Goal: Task Accomplishment & Management: Manage account settings

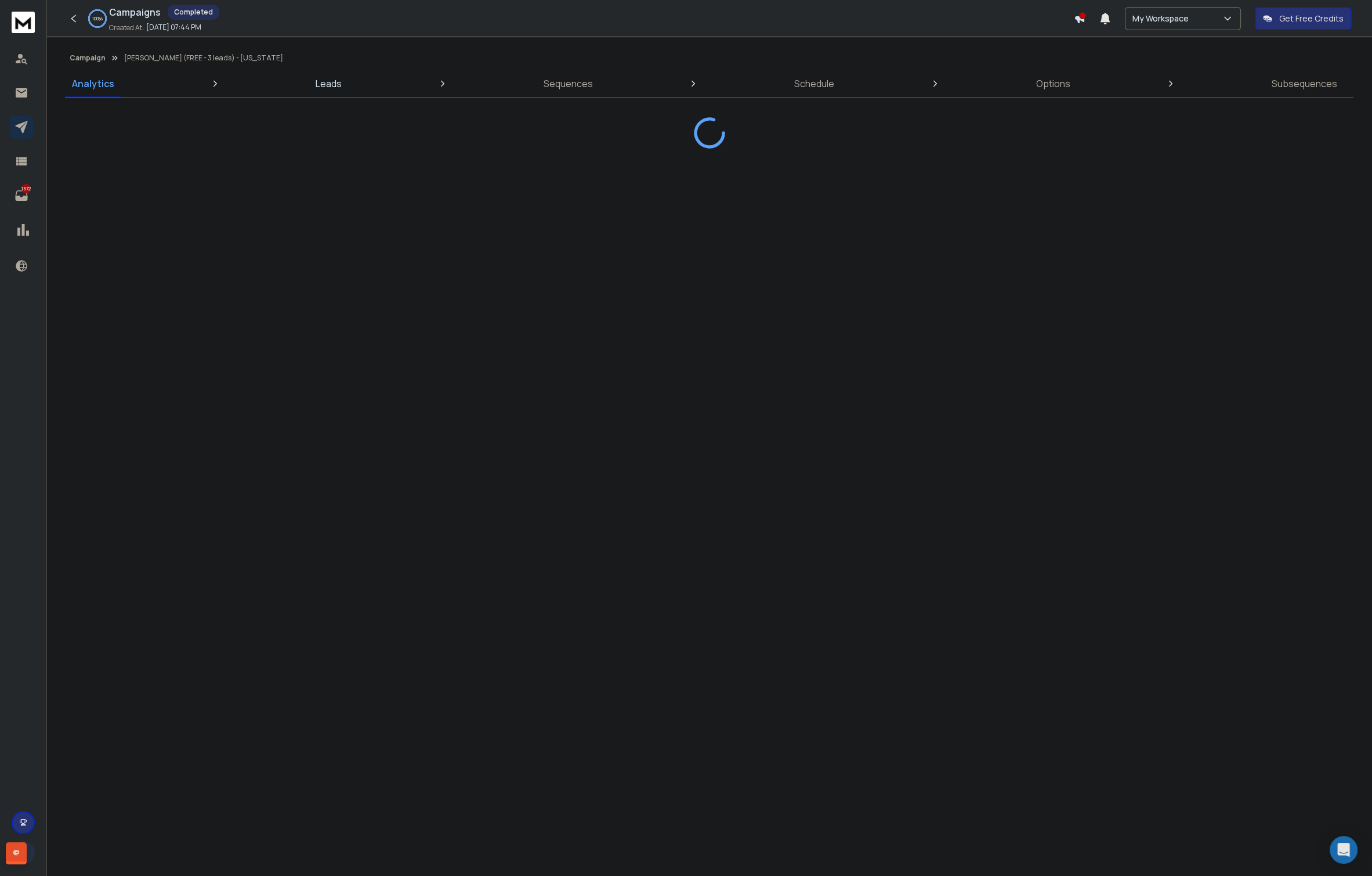
click at [338, 83] on div "Analytics Leads Sequences Schedule Options Subsequences" at bounding box center [705, 83] width 1279 height 28
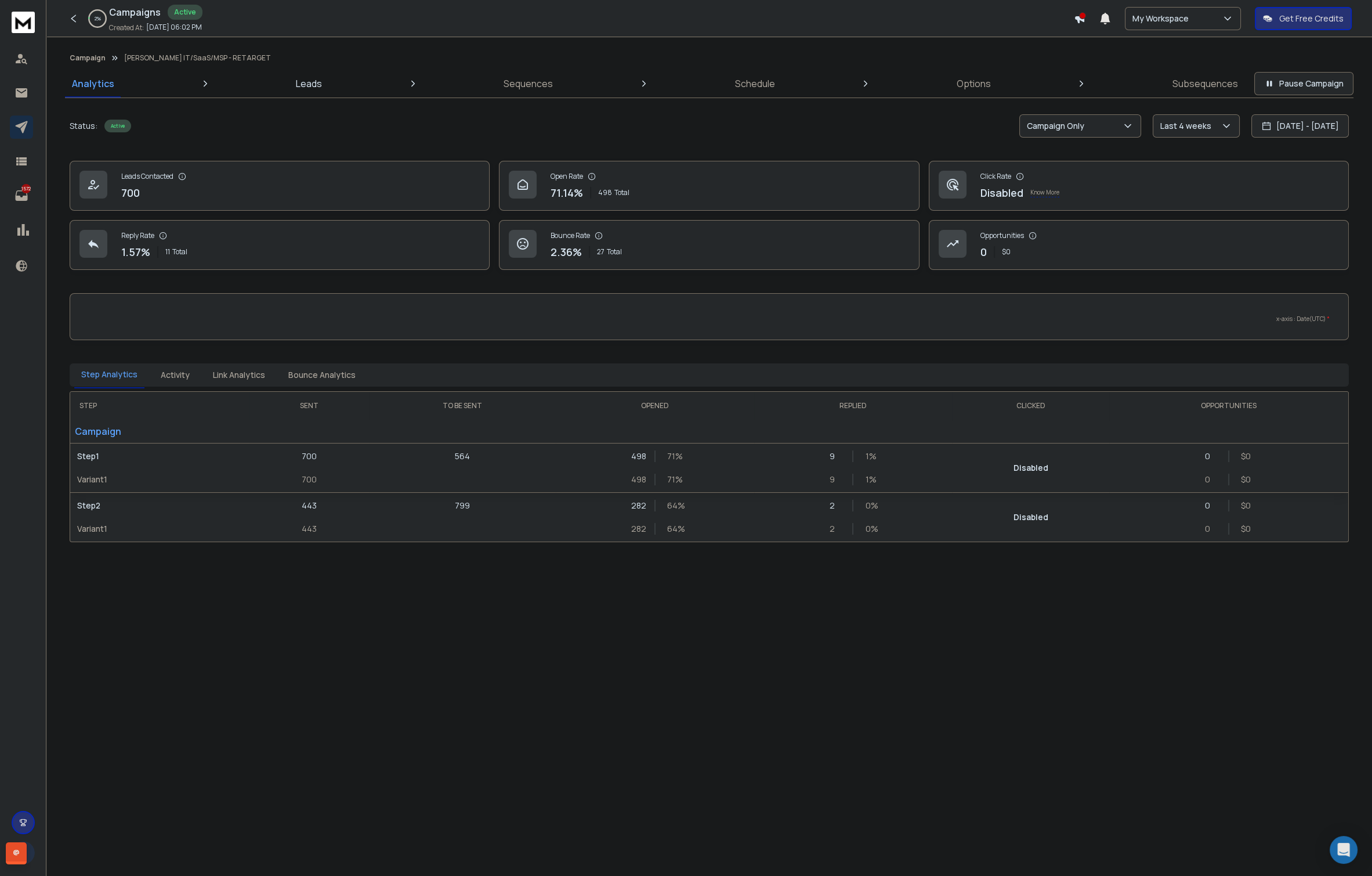
click at [320, 85] on p "Leads" at bounding box center [309, 83] width 26 height 14
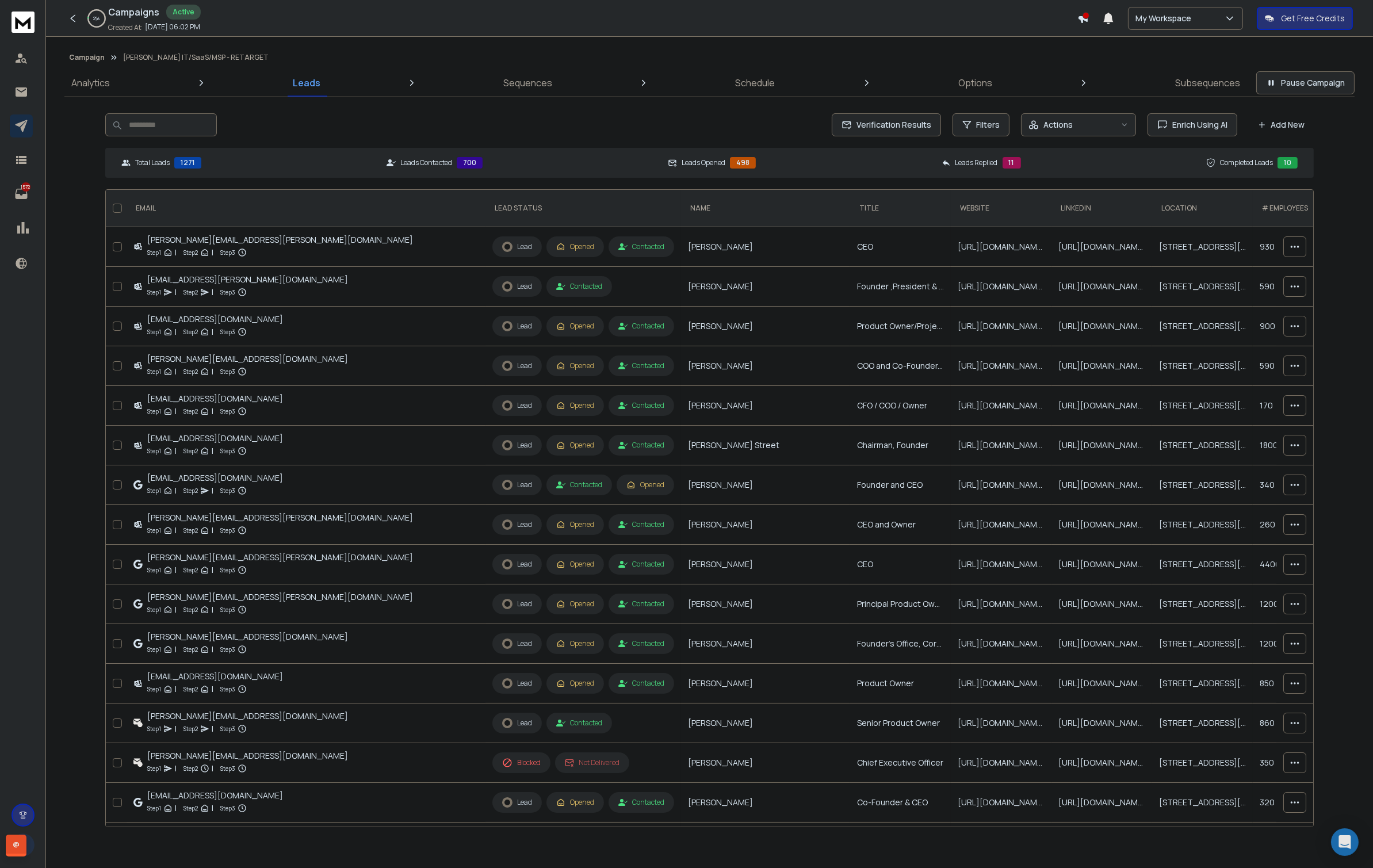
click at [1282, 127] on button "Add New" at bounding box center [1281, 125] width 65 height 23
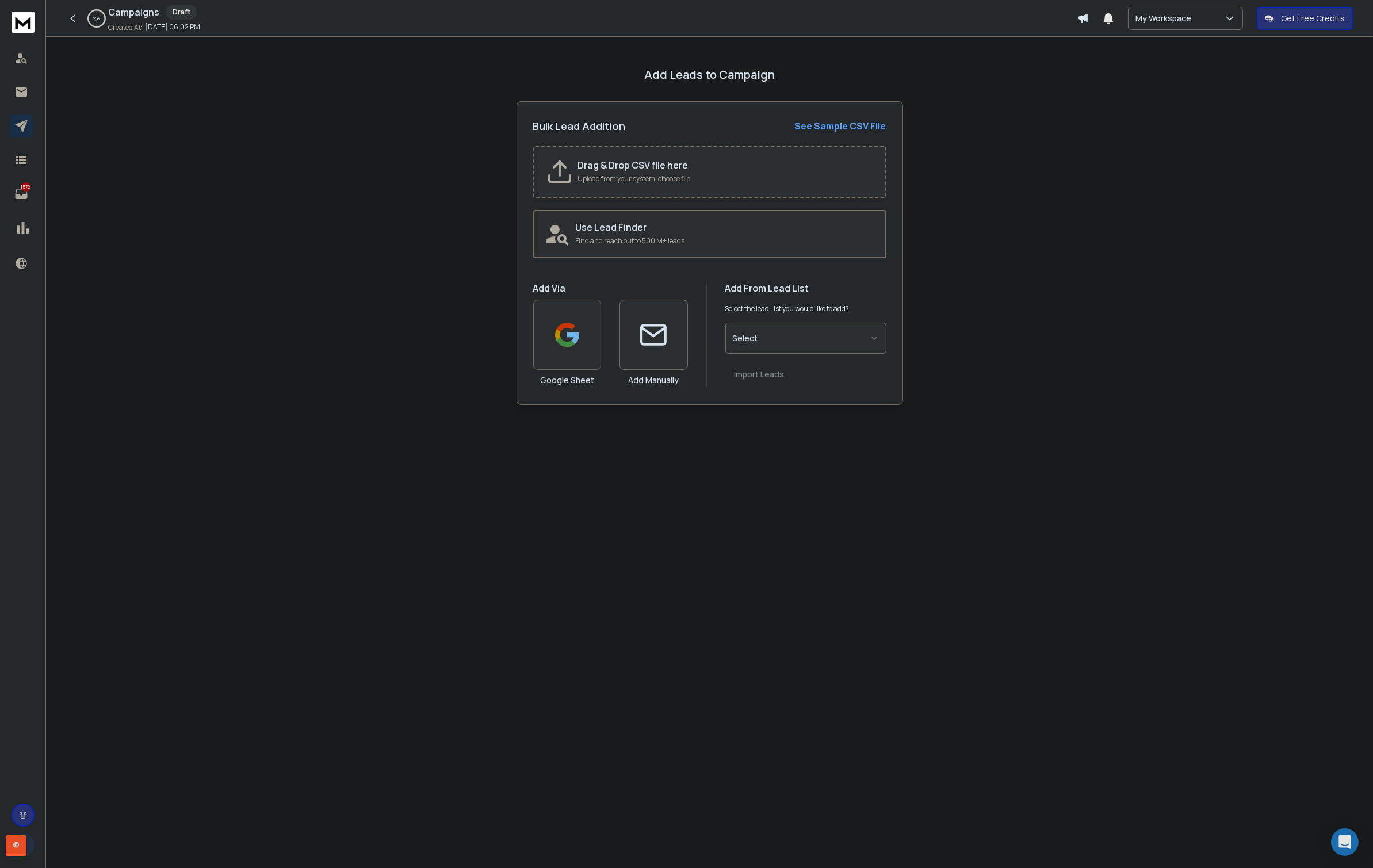
click at [665, 152] on div "Drag & Drop CSV file here Upload from your system, choose file" at bounding box center [709, 172] width 353 height 53
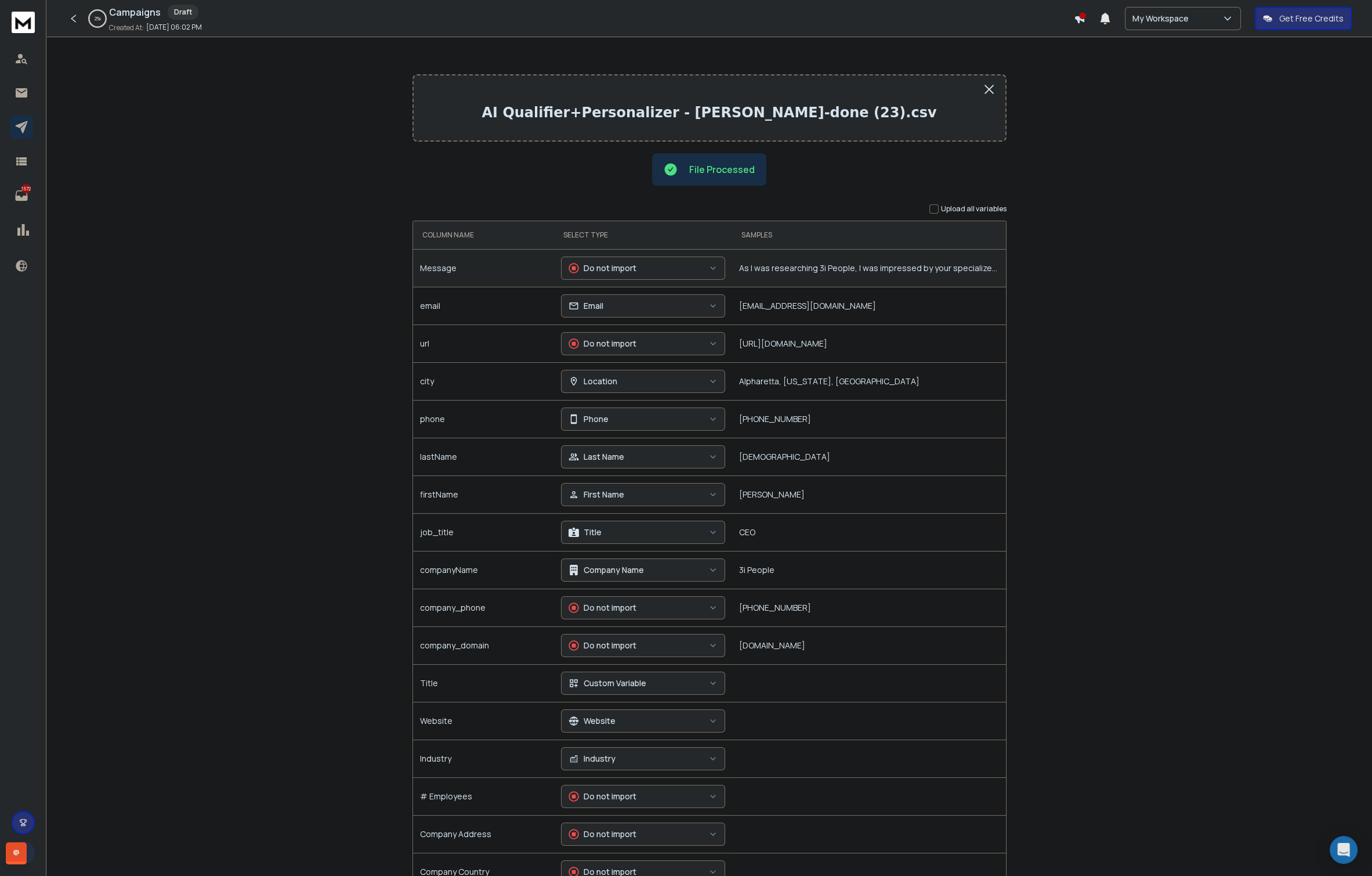
click at [660, 271] on button "Do not import" at bounding box center [643, 268] width 164 height 23
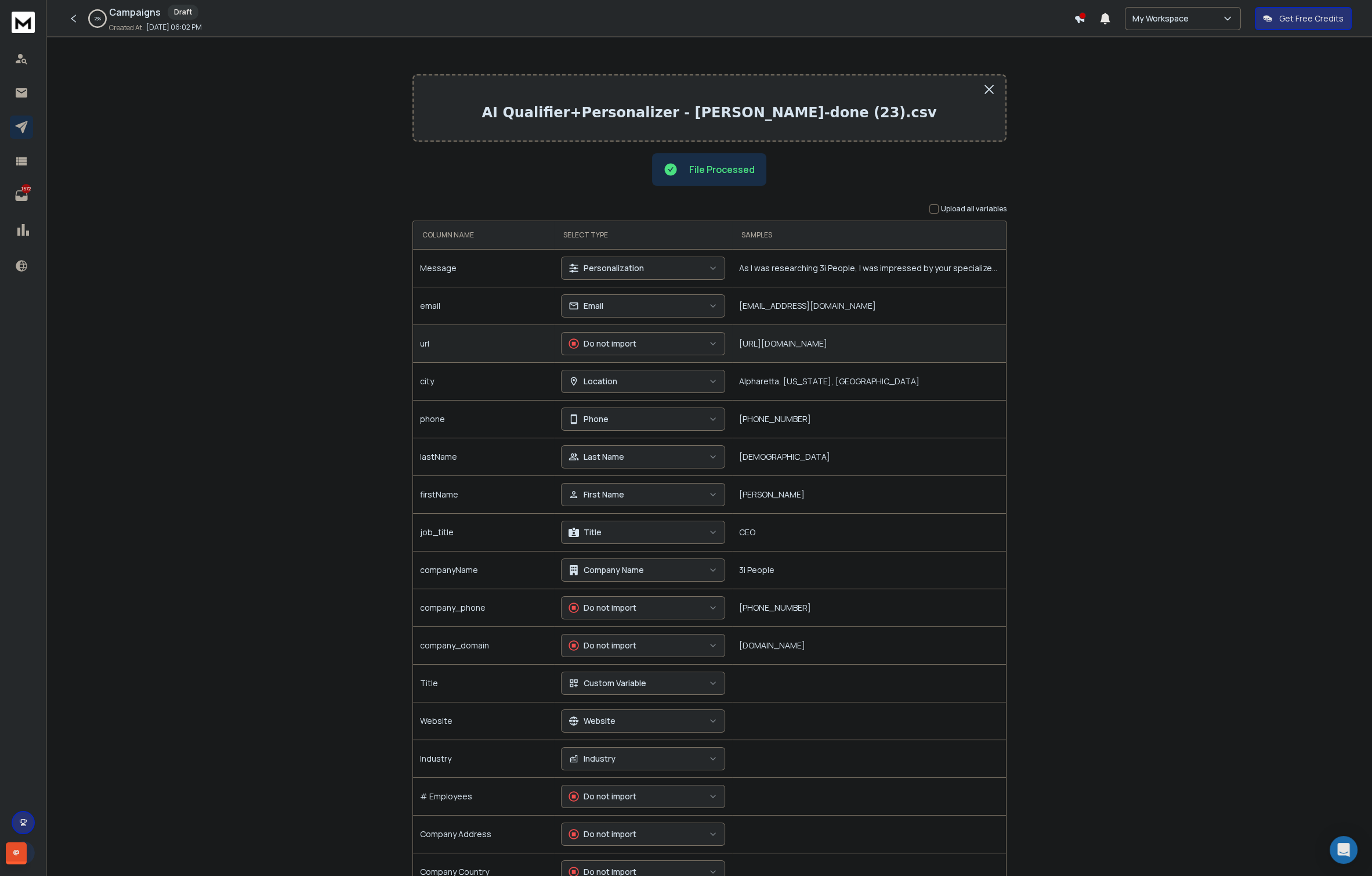
click at [632, 345] on div "Do not import" at bounding box center [603, 343] width 68 height 12
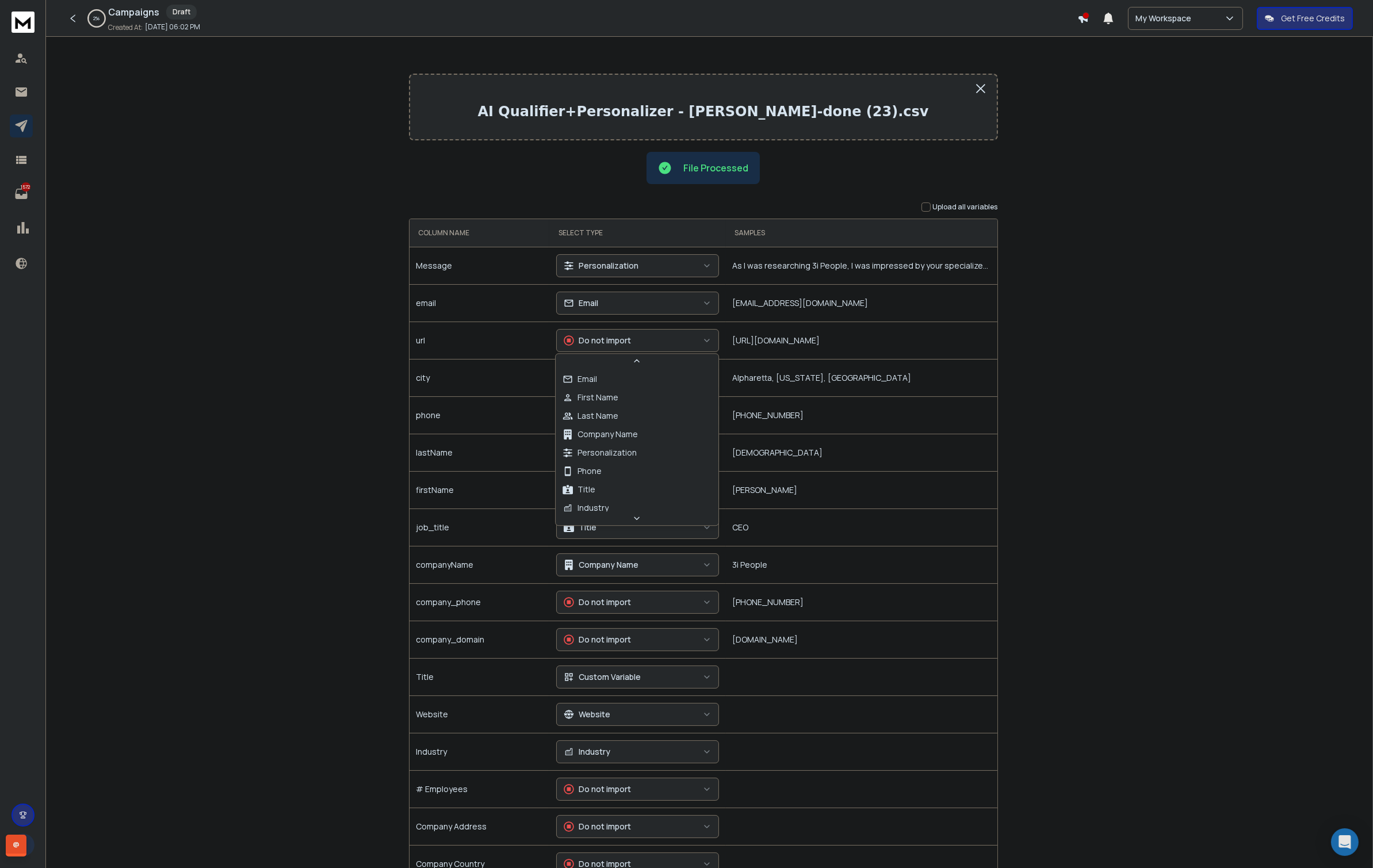
scroll to position [116, 0]
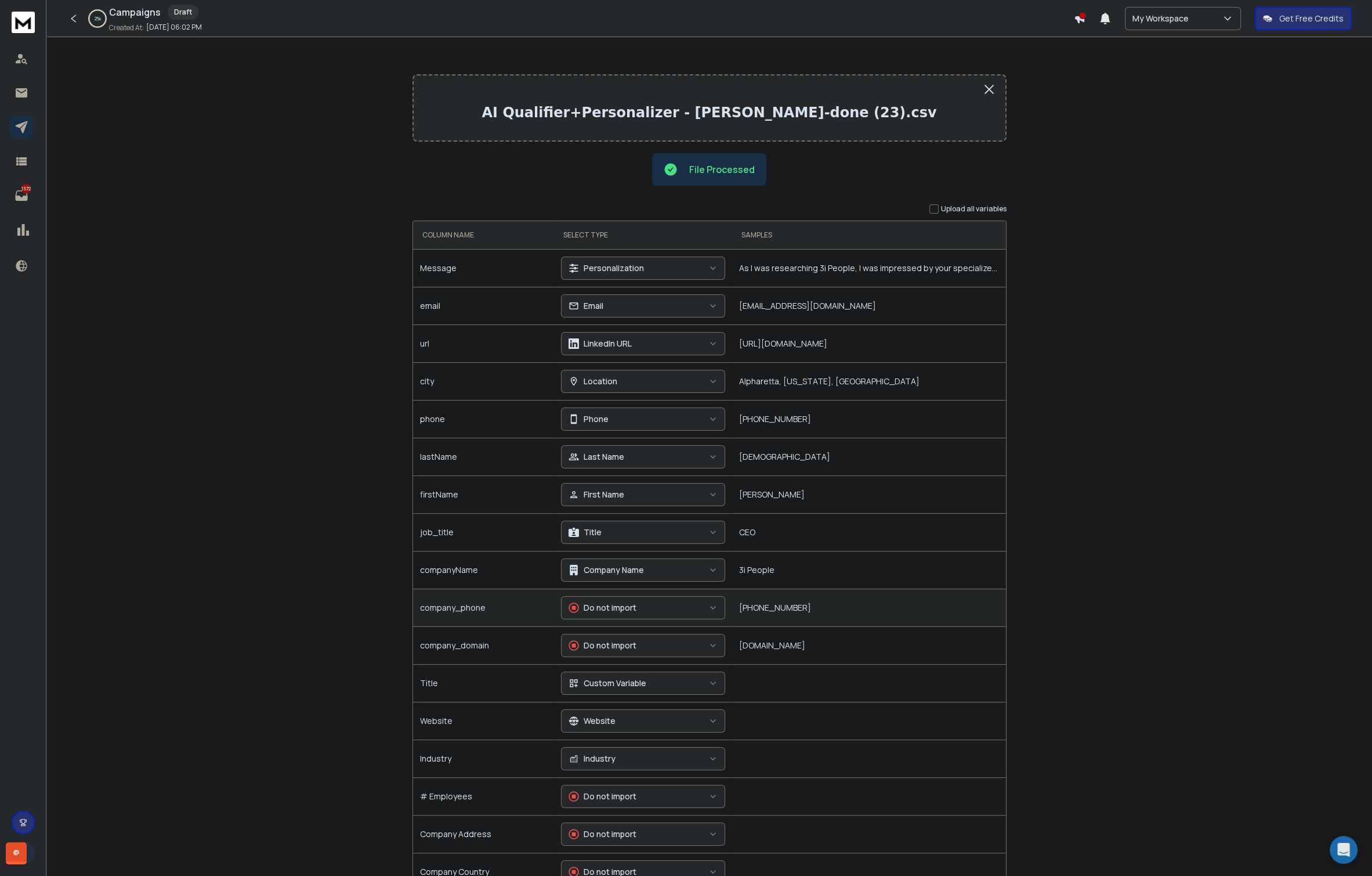
click at [599, 610] on div "Do not import" at bounding box center [603, 607] width 68 height 12
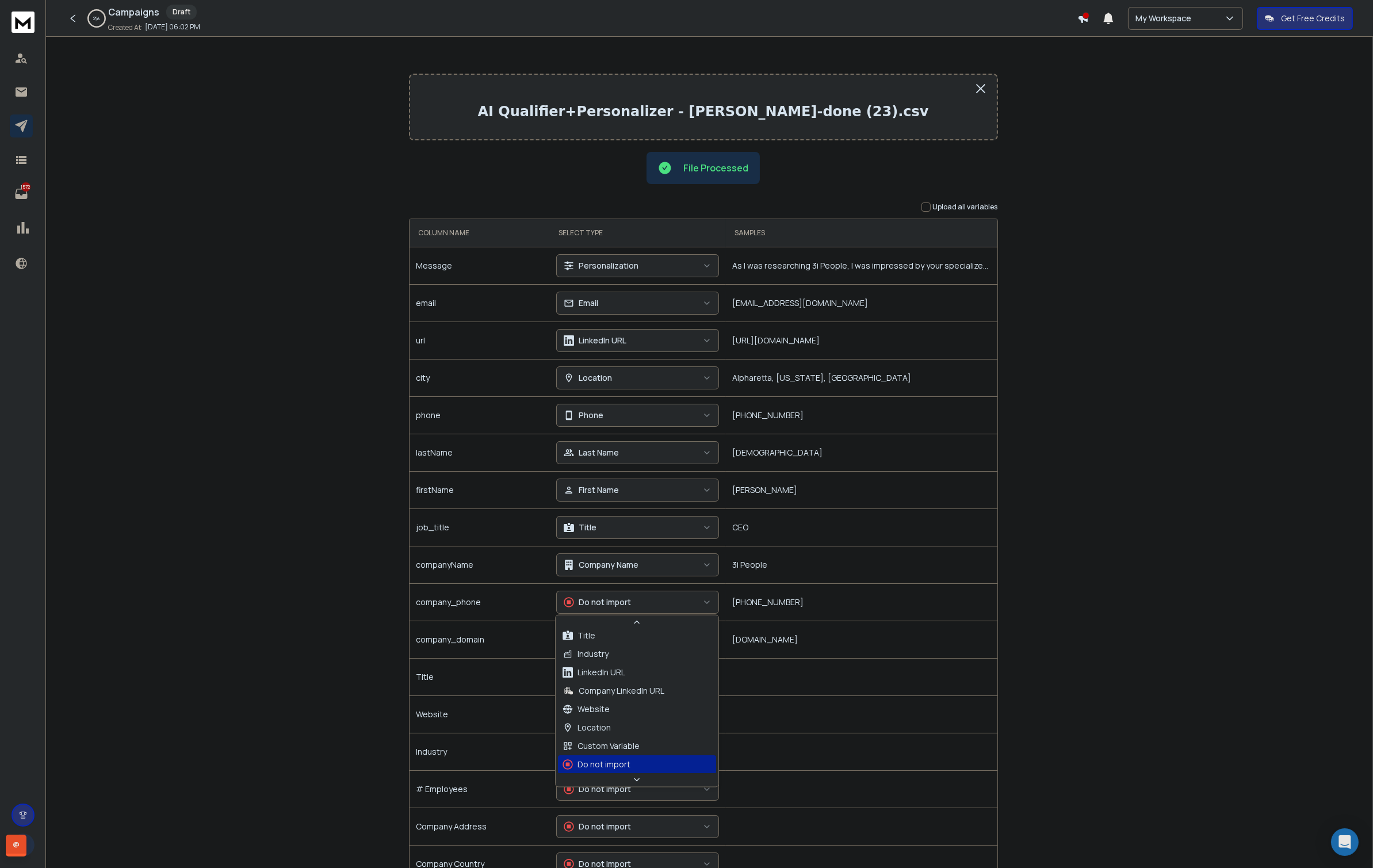
click at [296, 608] on div "AI Qualifier+Personalizer - [PERSON_NAME]-done (23).csv File Processed Upload a…" at bounding box center [680, 623] width 1360 height 1248
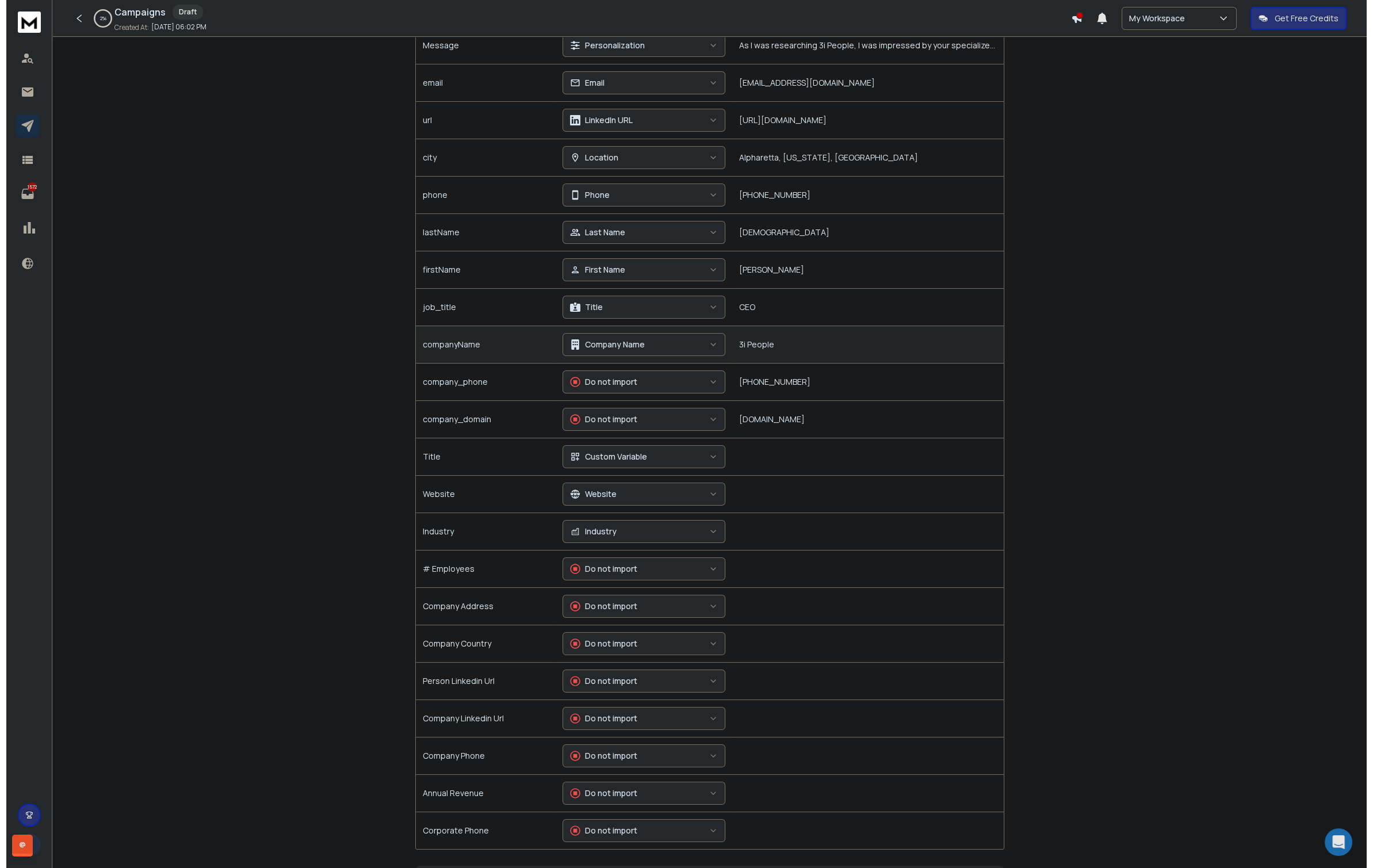
scroll to position [258, 0]
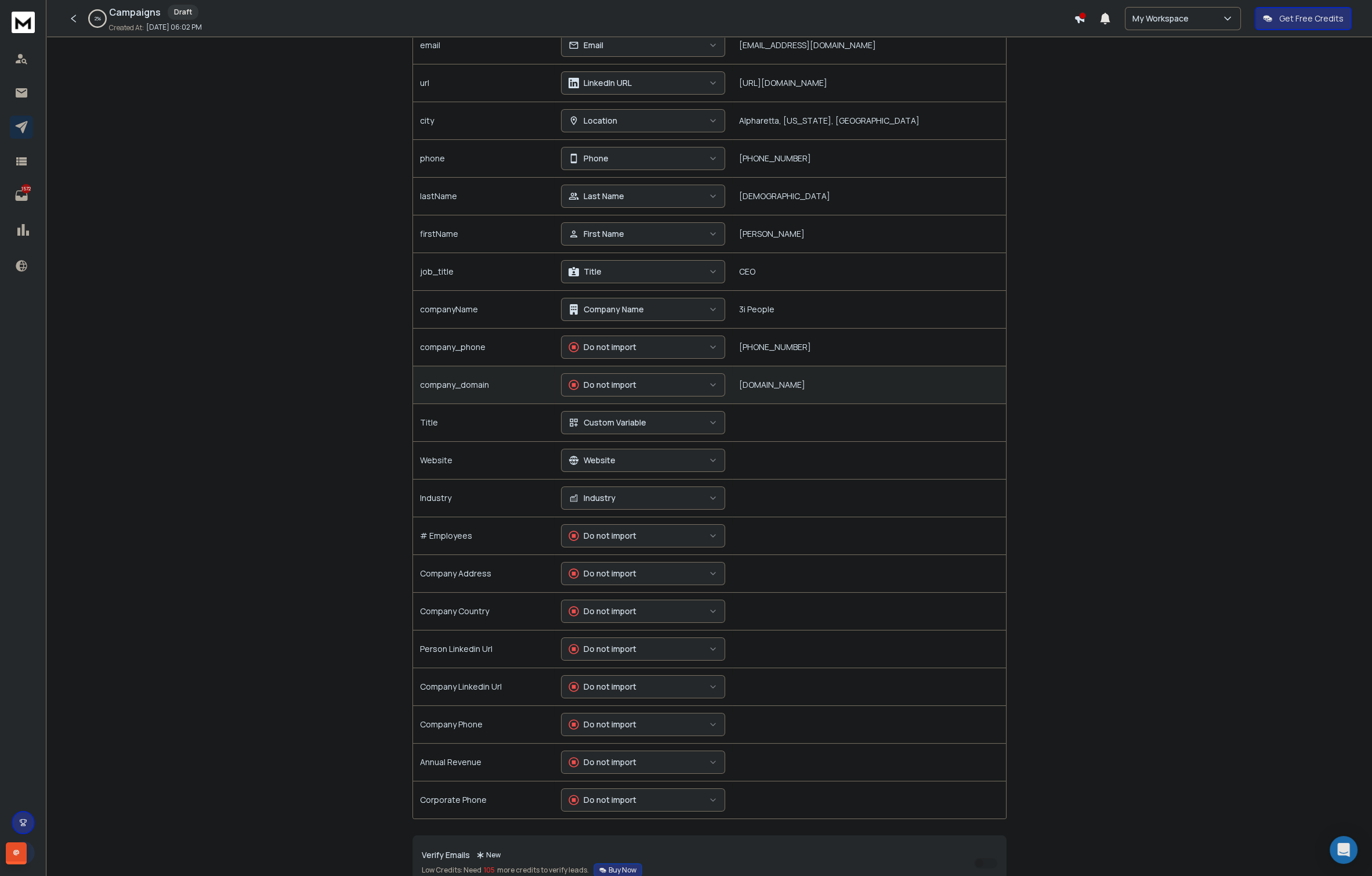
click at [656, 390] on button "Do not import" at bounding box center [643, 385] width 164 height 23
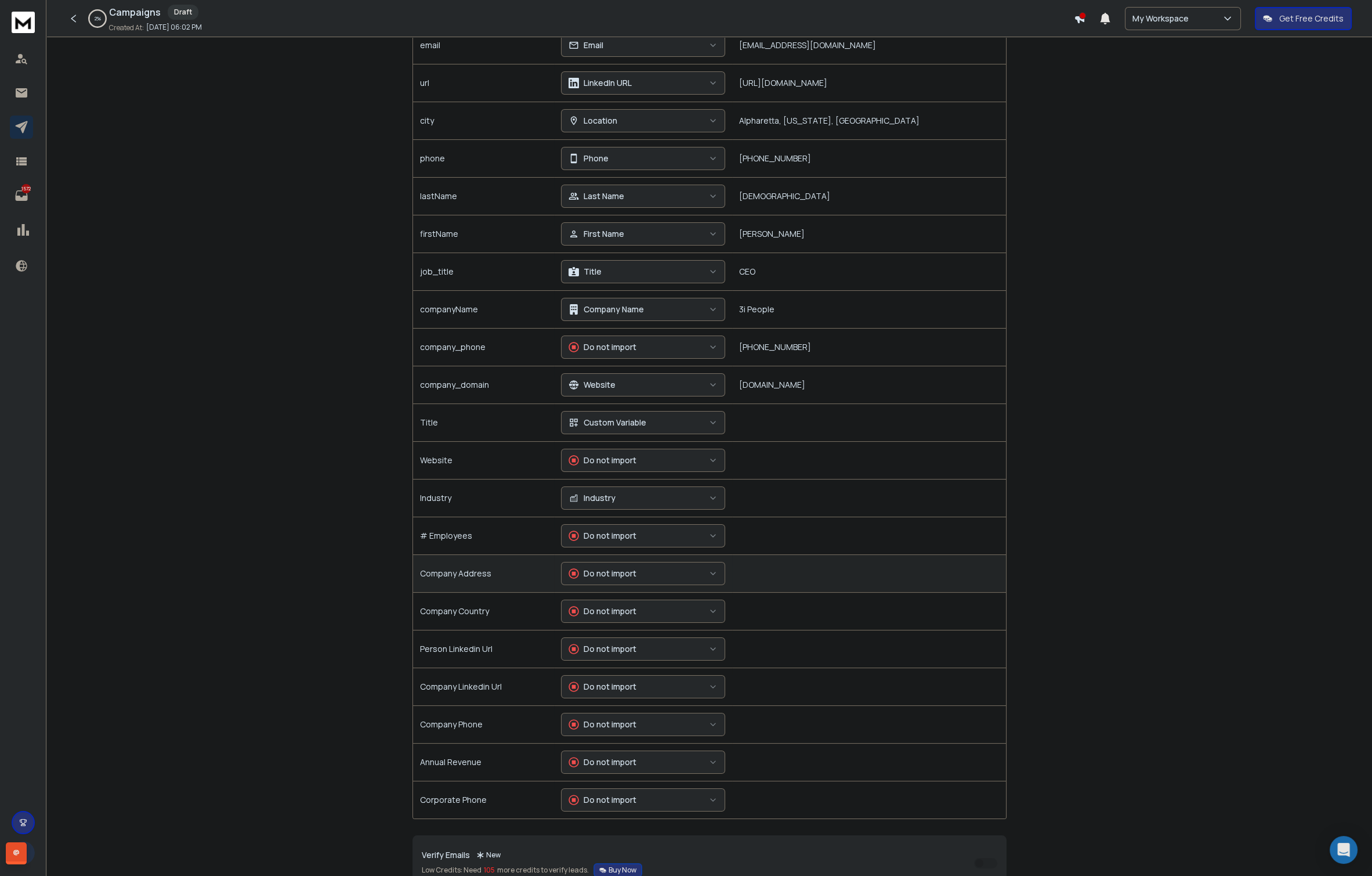
click at [656, 570] on button "Do not import" at bounding box center [643, 573] width 164 height 23
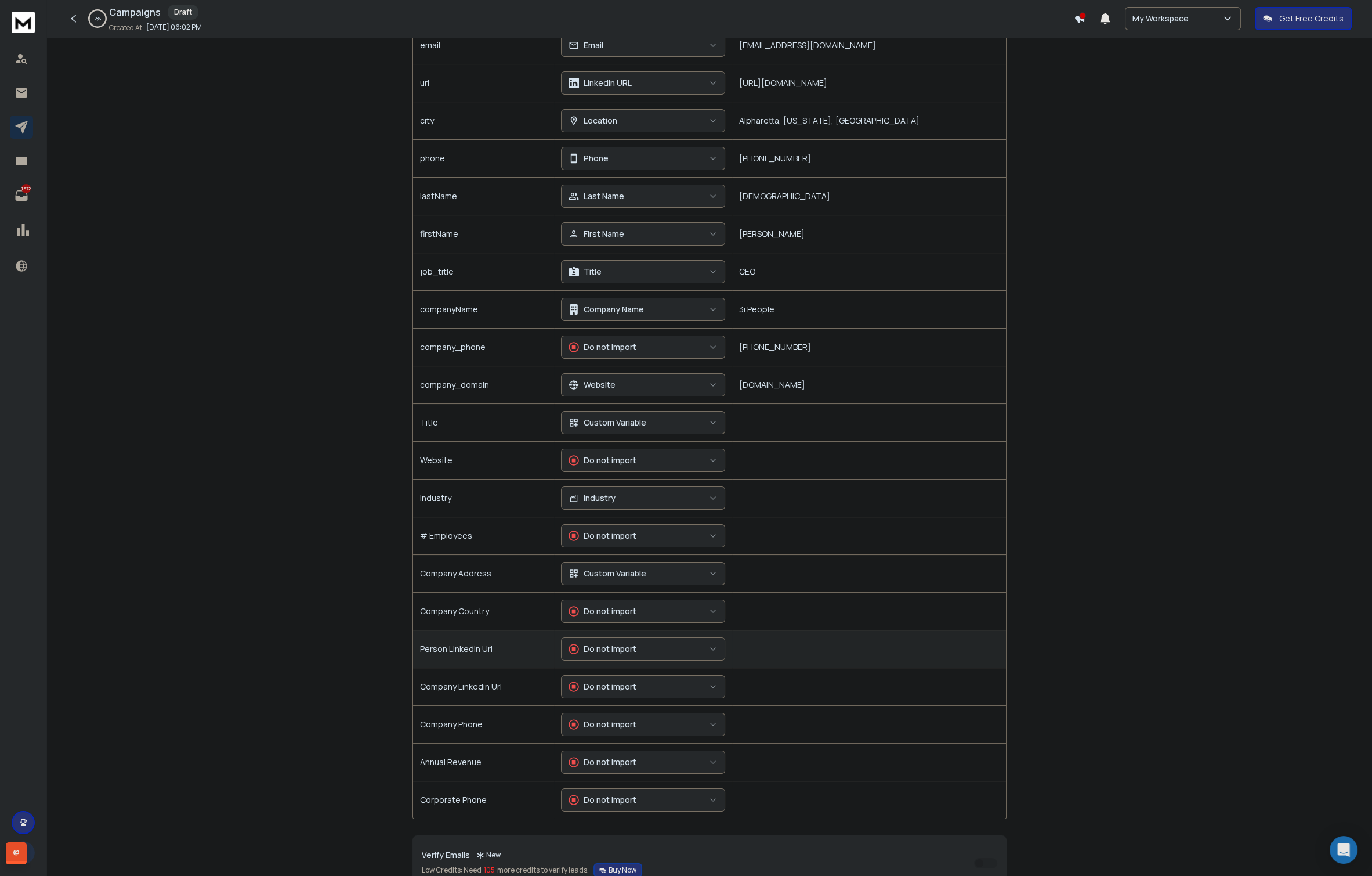
click at [601, 656] on button "Do not import" at bounding box center [643, 649] width 164 height 23
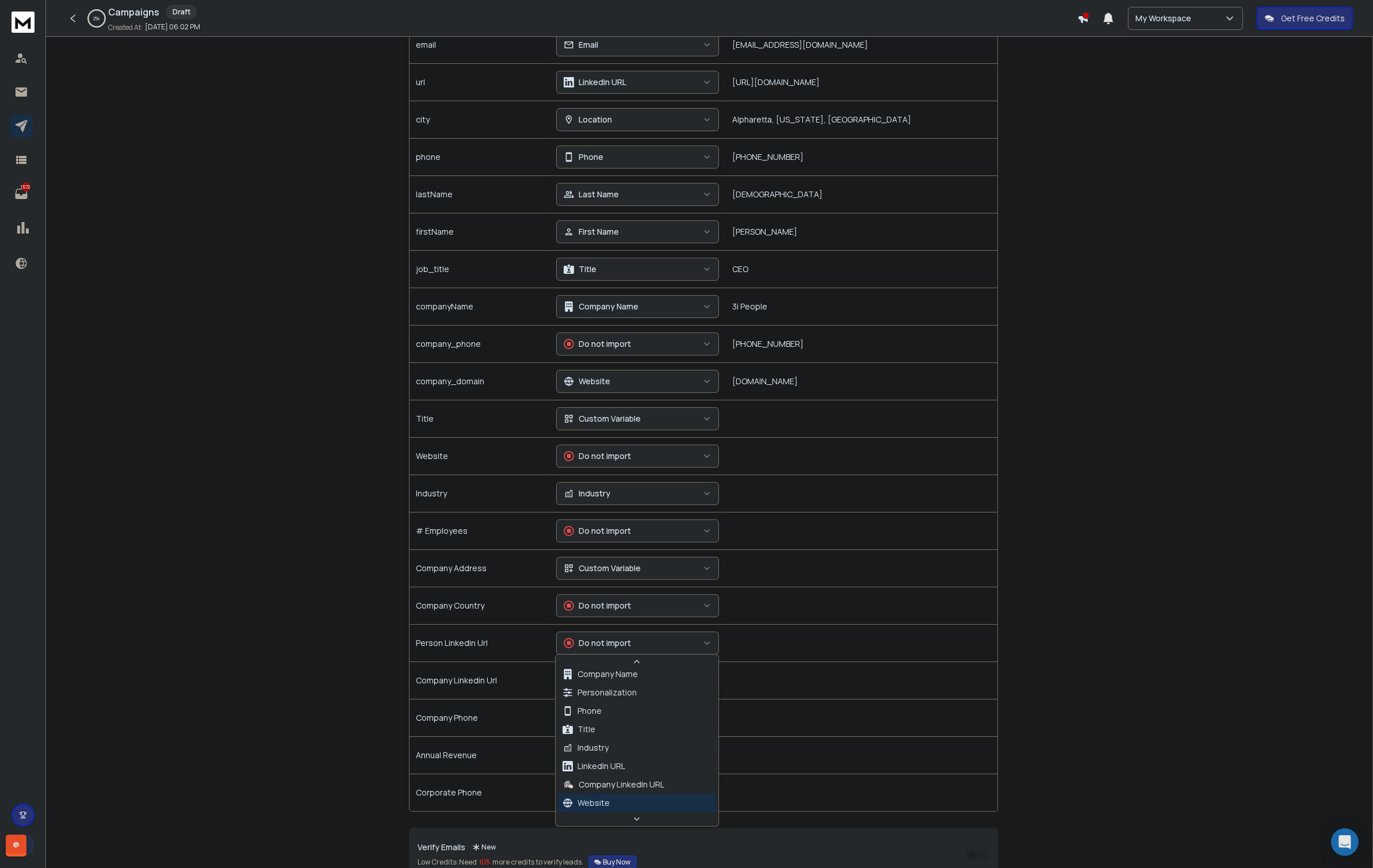
scroll to position [104, 0]
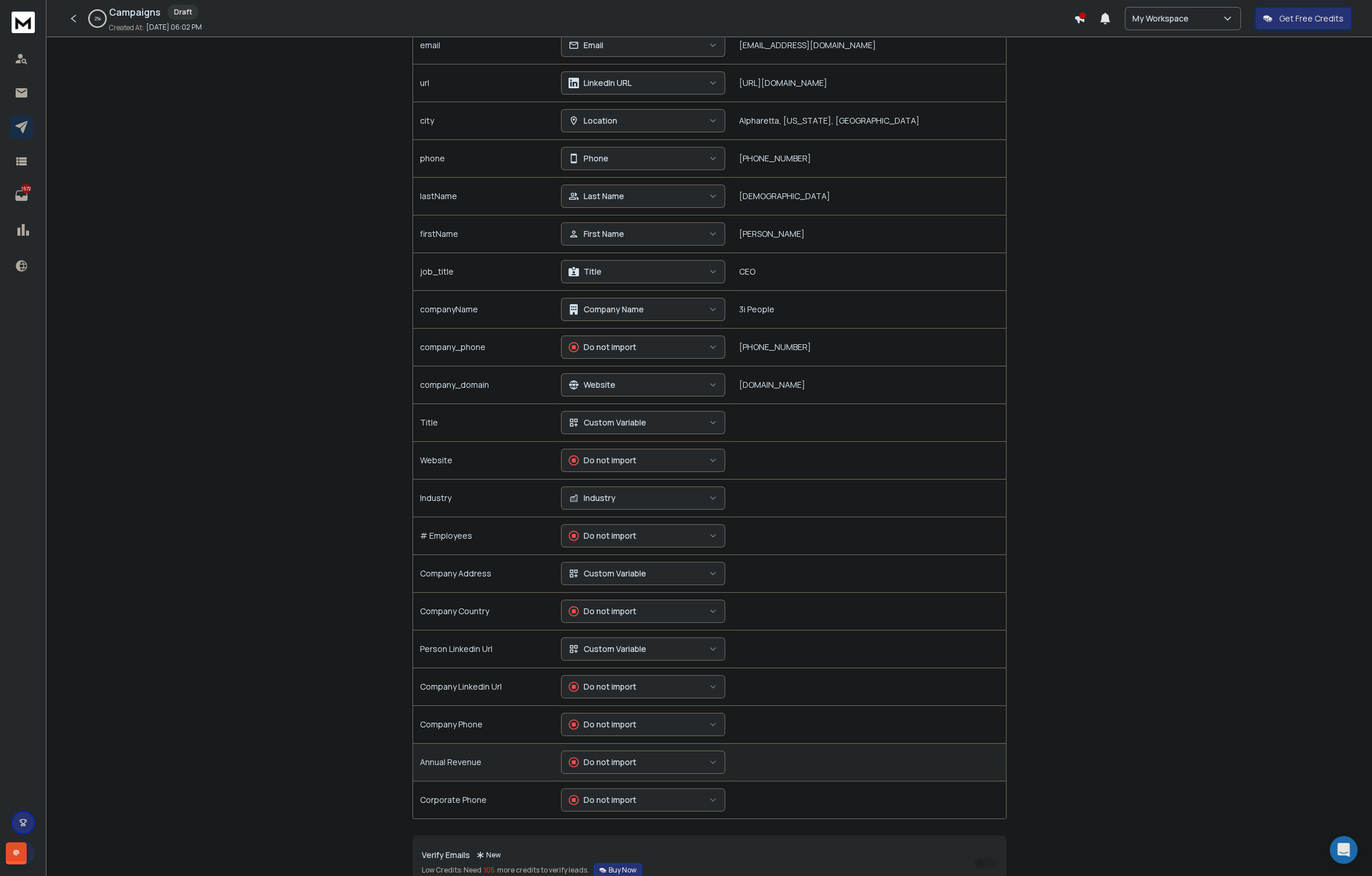
click at [599, 750] on button "Do not import" at bounding box center [643, 762] width 164 height 23
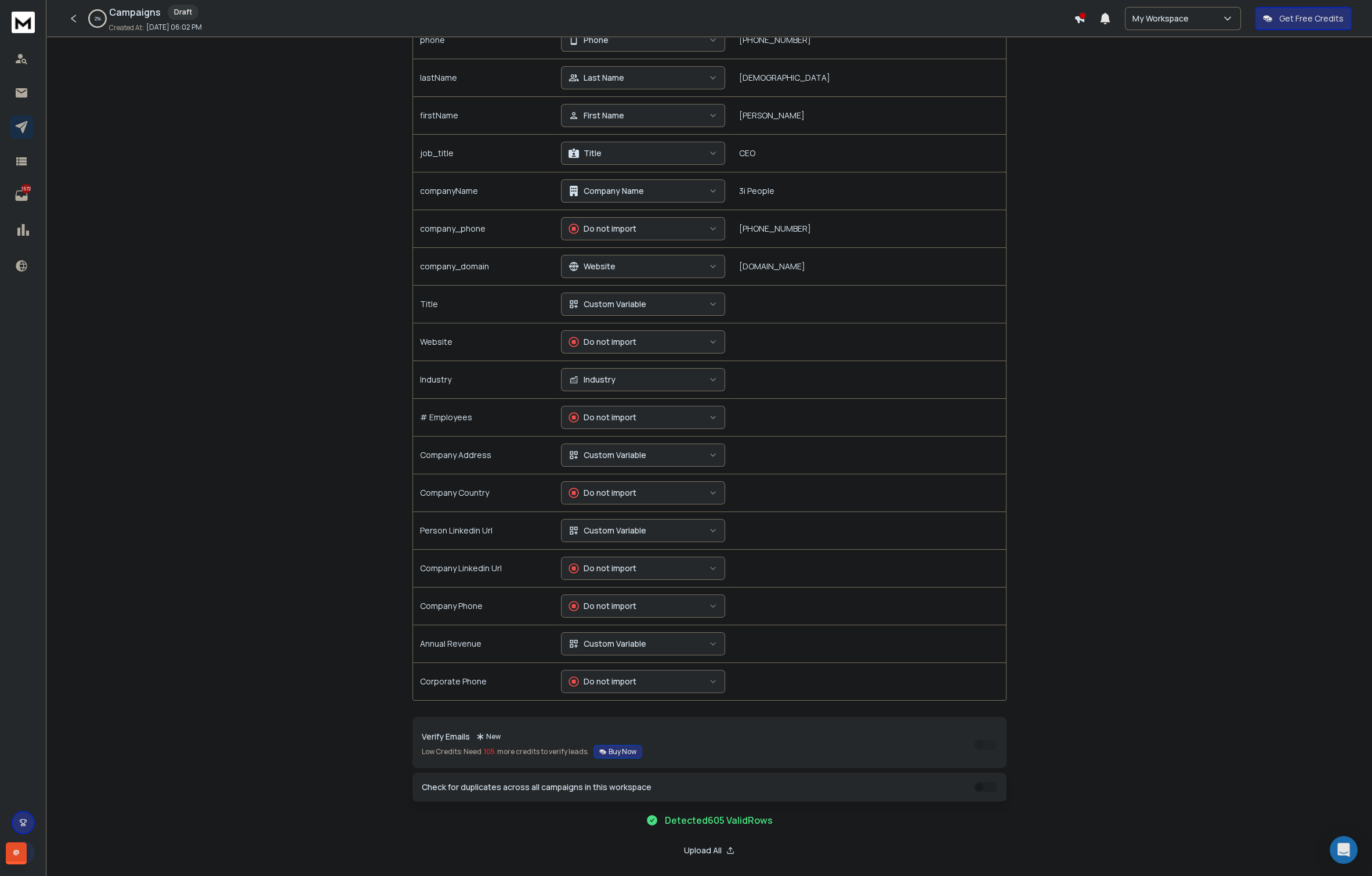
scroll to position [380, 0]
click at [701, 839] on button "Upload All" at bounding box center [709, 849] width 69 height 23
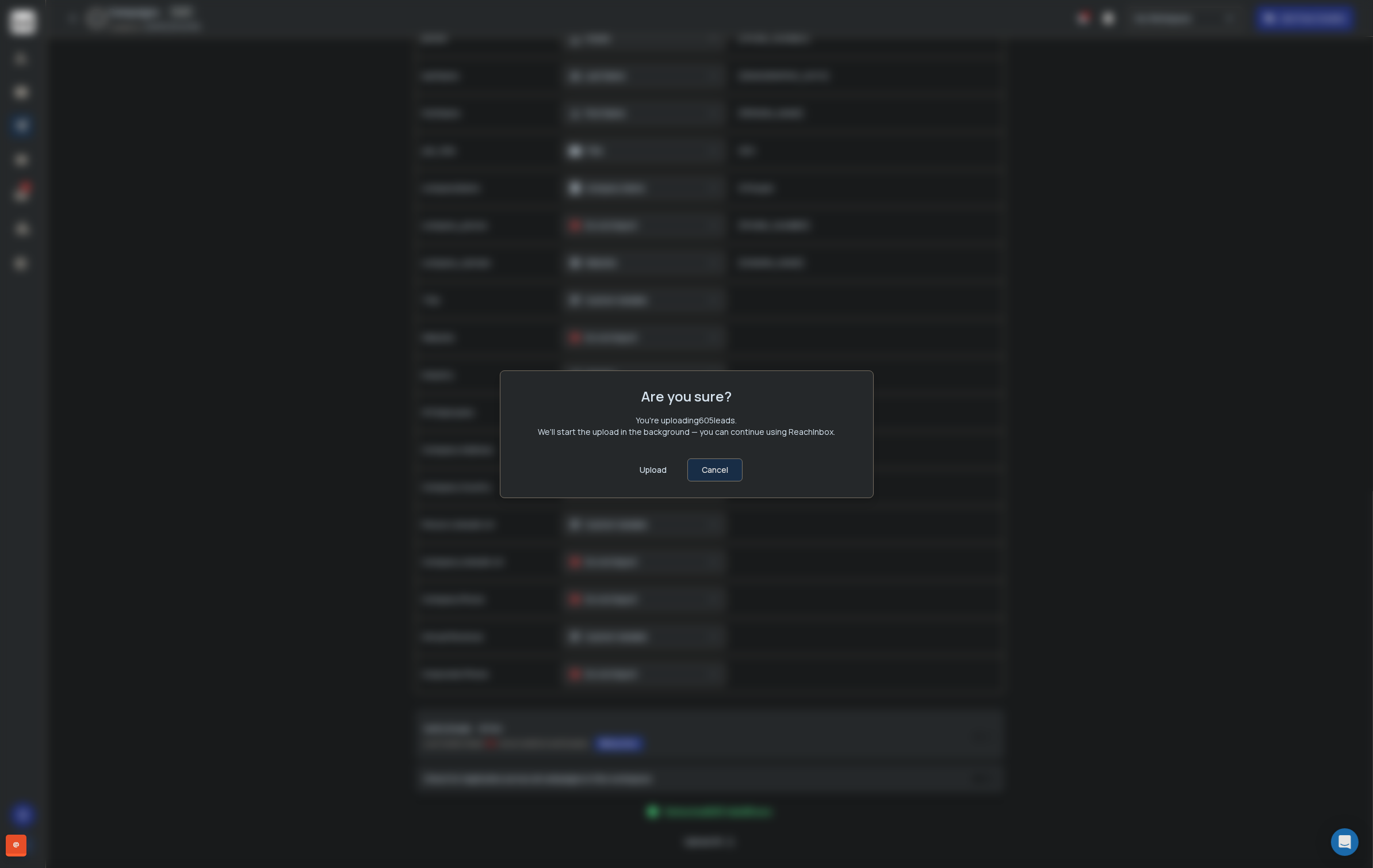
click at [646, 465] on button "Upload" at bounding box center [652, 470] width 45 height 23
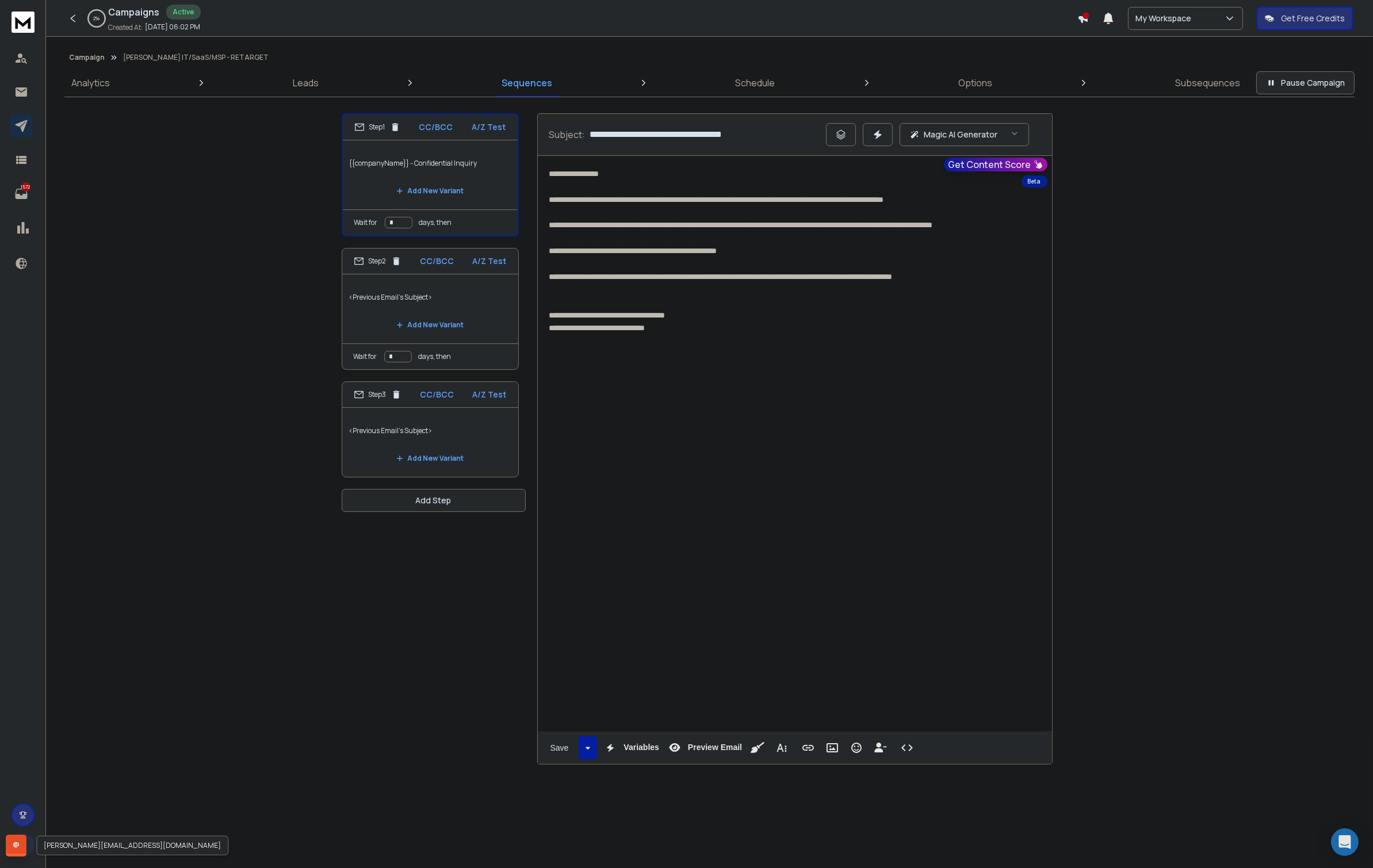
click at [32, 849] on span "J" at bounding box center [23, 845] width 23 height 23
click at [85, 825] on p "Settings" at bounding box center [70, 826] width 32 height 12
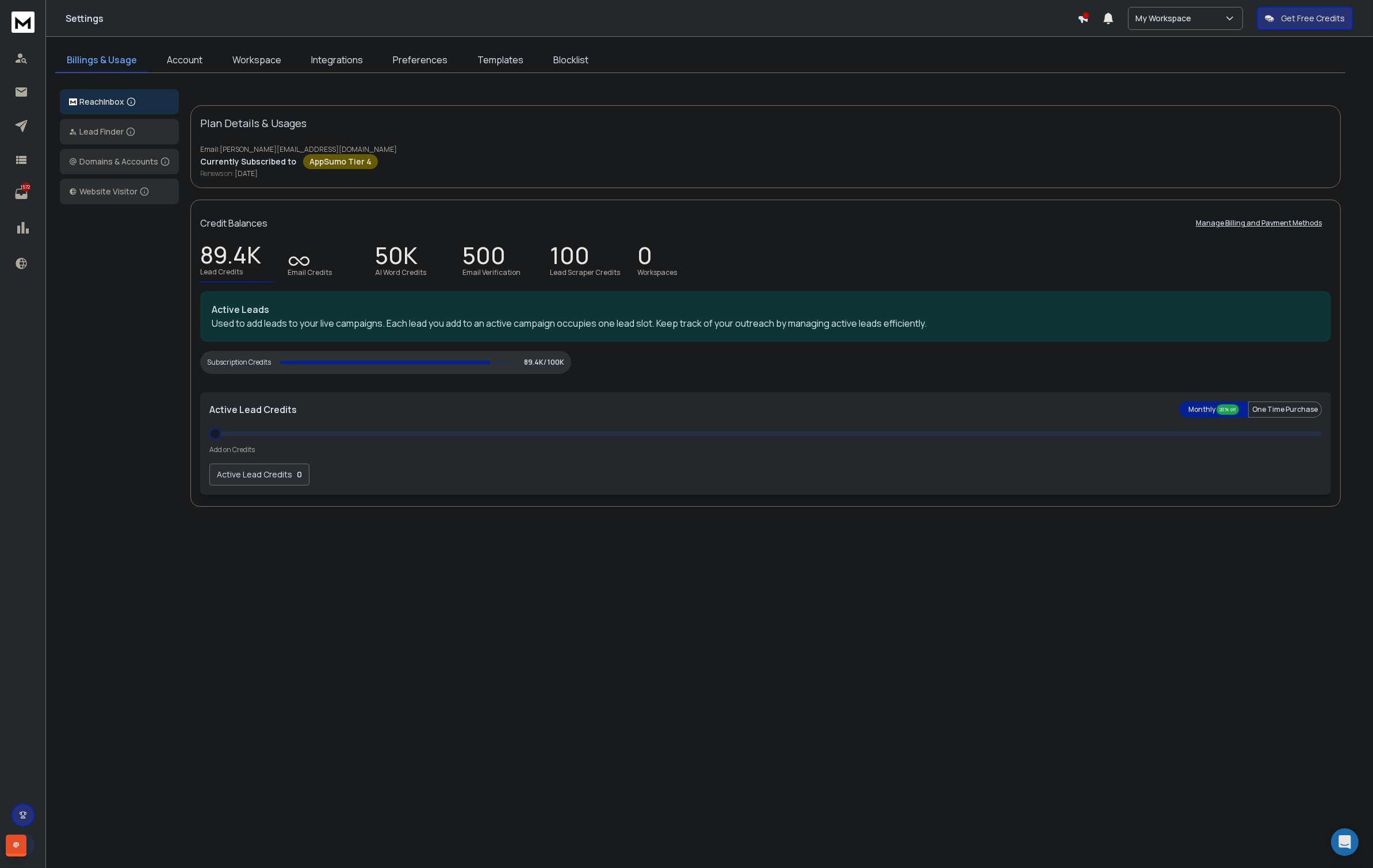
click at [265, 63] on link "Workspace" at bounding box center [257, 60] width 72 height 24
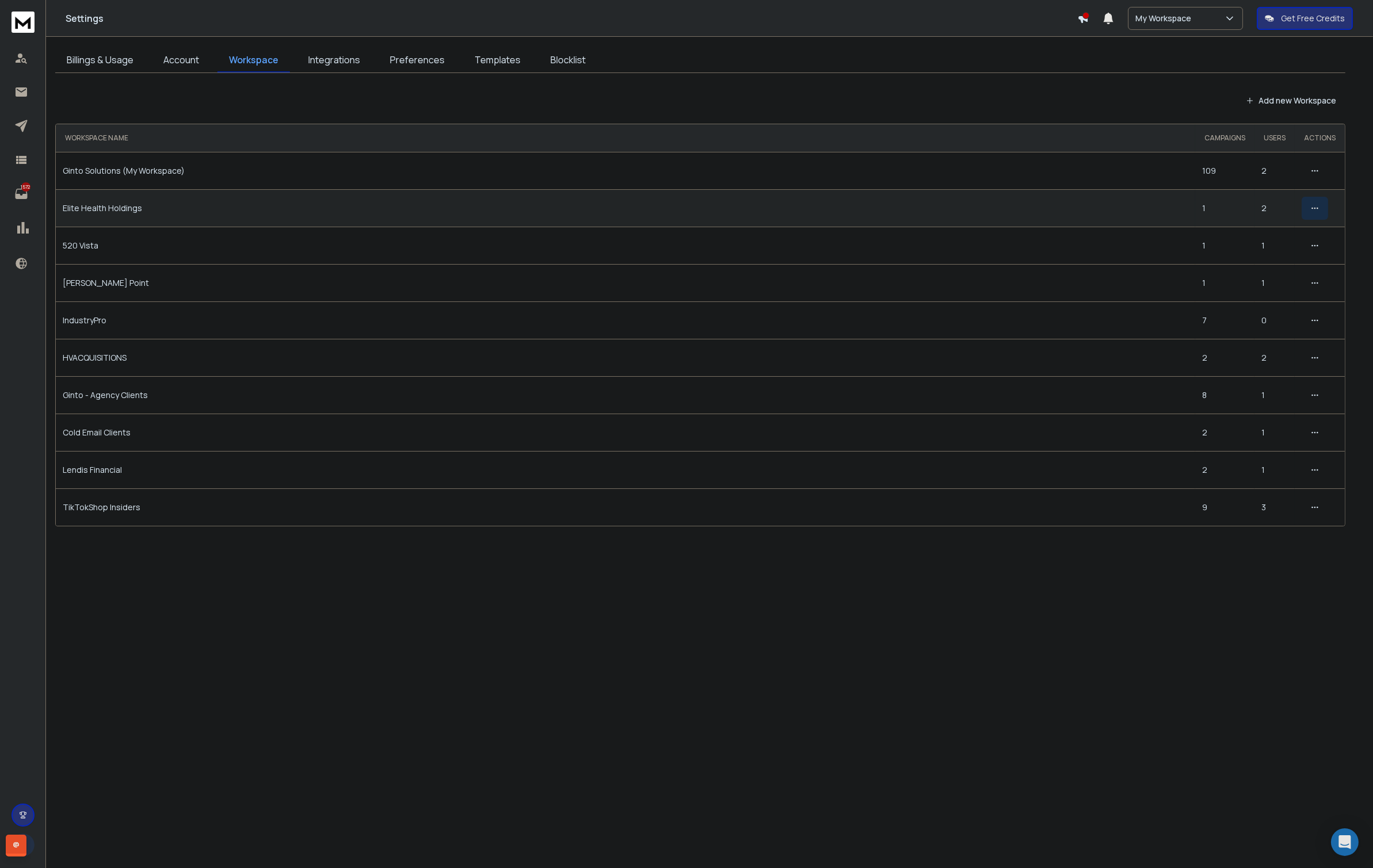
click at [1326, 210] on button "button" at bounding box center [1315, 208] width 27 height 23
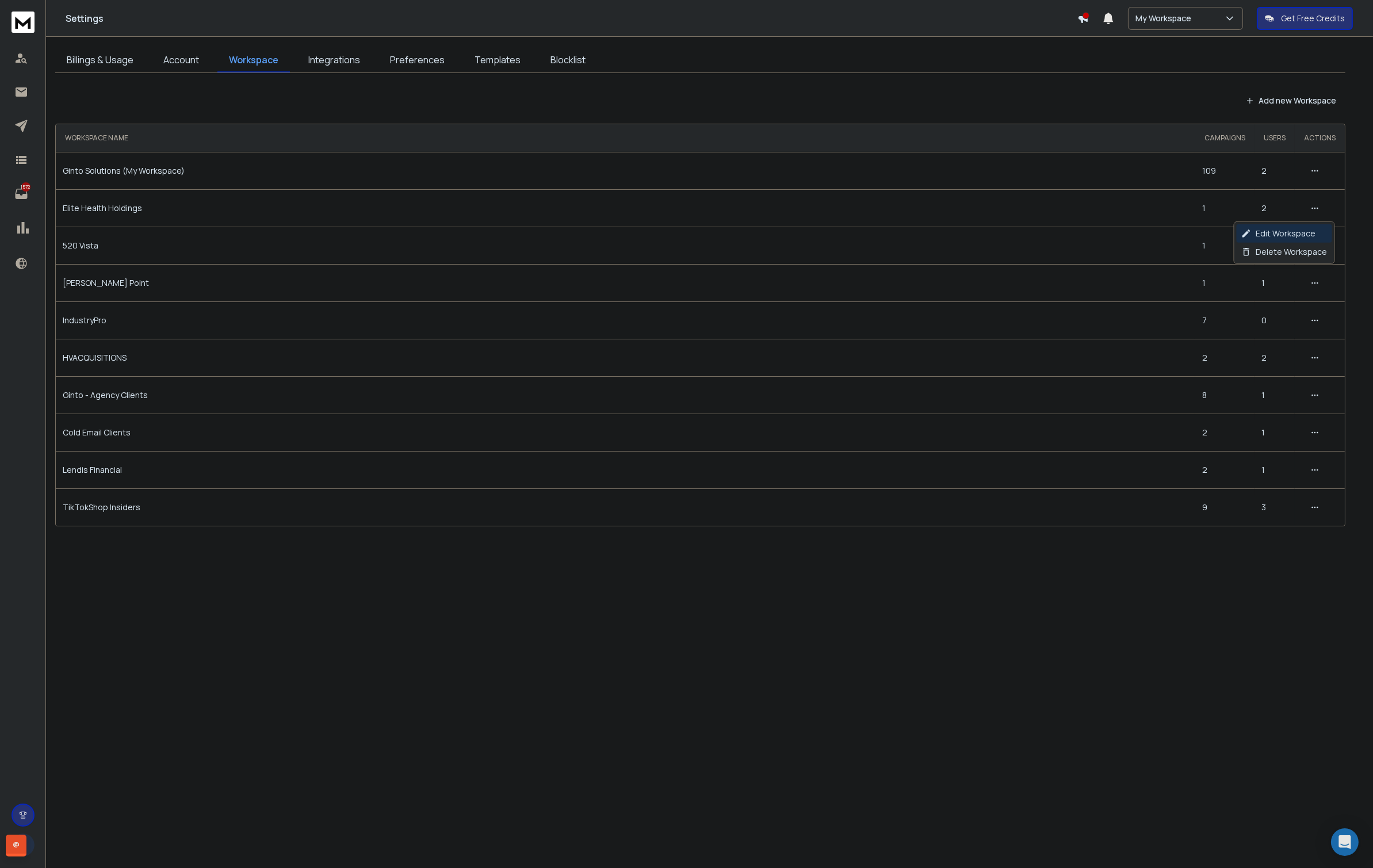
click at [1296, 232] on p "Edit Workspace" at bounding box center [1285, 234] width 60 height 12
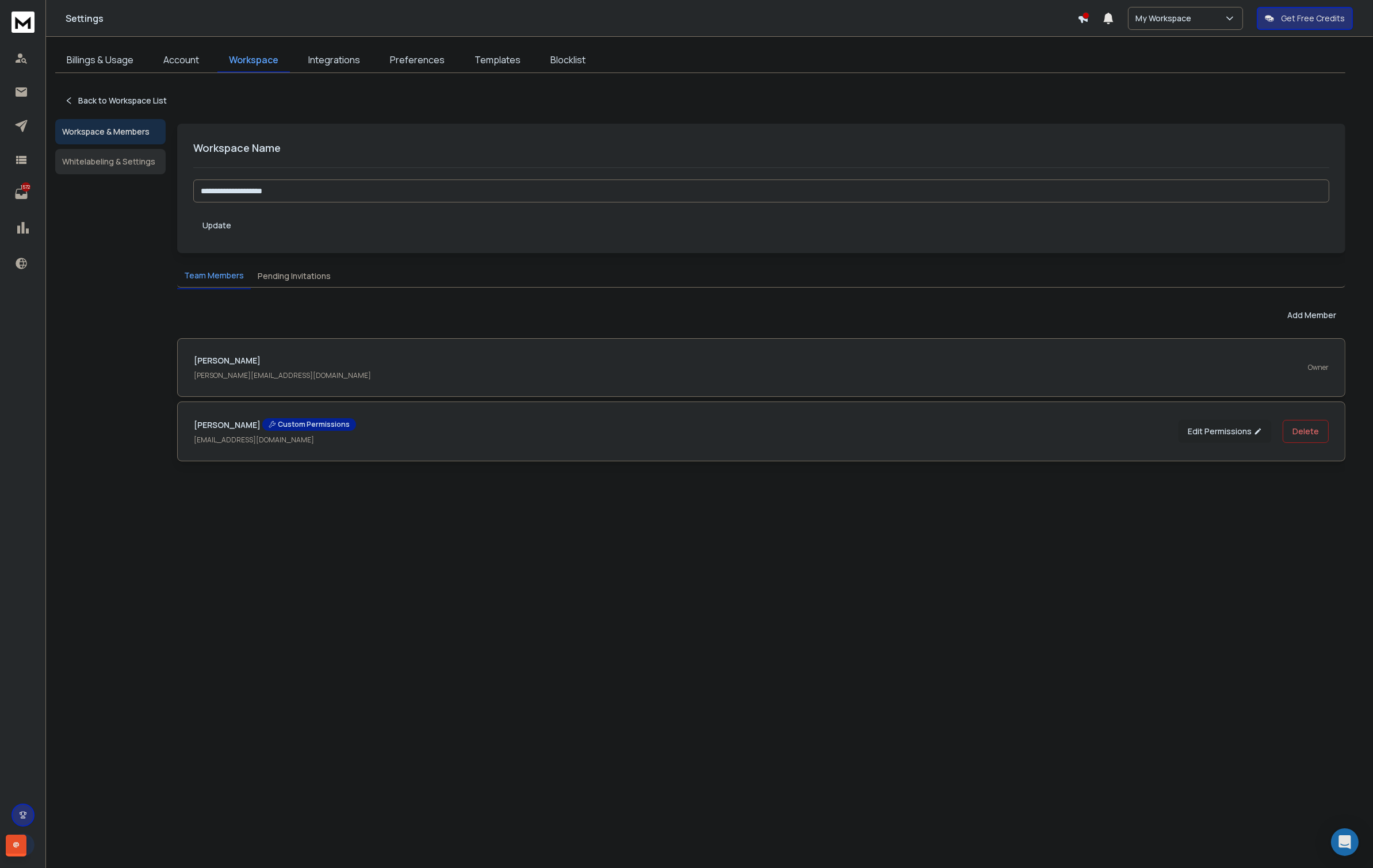
click at [275, 280] on button "Pending Invitations" at bounding box center [294, 275] width 87 height 25
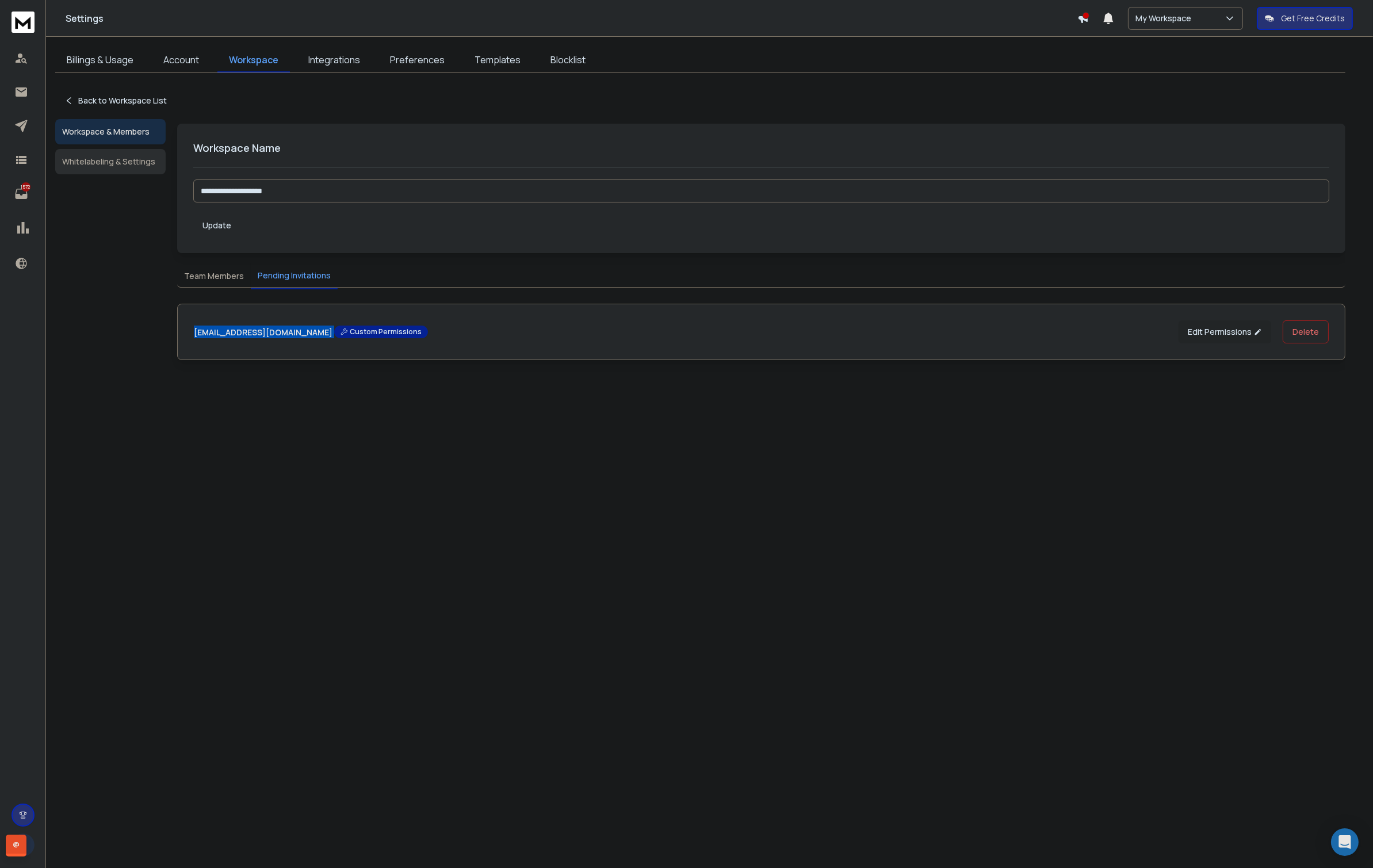
drag, startPoint x: 191, startPoint y: 332, endPoint x: 294, endPoint y: 326, distance: 103.2
click at [294, 326] on div "[EMAIL_ADDRESS][DOMAIN_NAME] Custom Permissions Edit Permissions Delete" at bounding box center [761, 332] width 1168 height 56
copy h1 "[EMAIL_ADDRESS][DOMAIN_NAME]"
click at [1305, 339] on button "Delete" at bounding box center [1305, 332] width 46 height 23
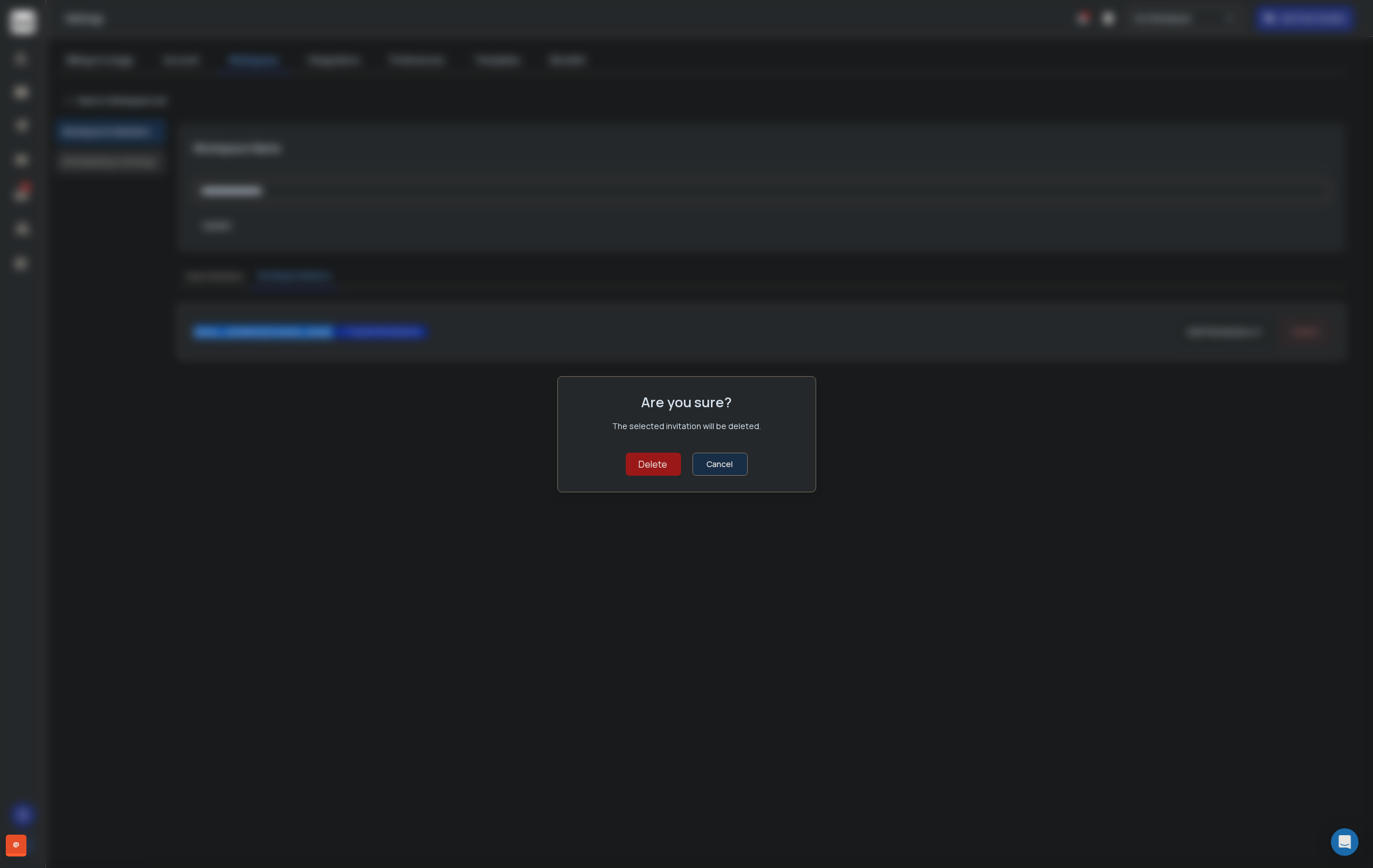
click at [665, 469] on button "Delete" at bounding box center [653, 464] width 55 height 23
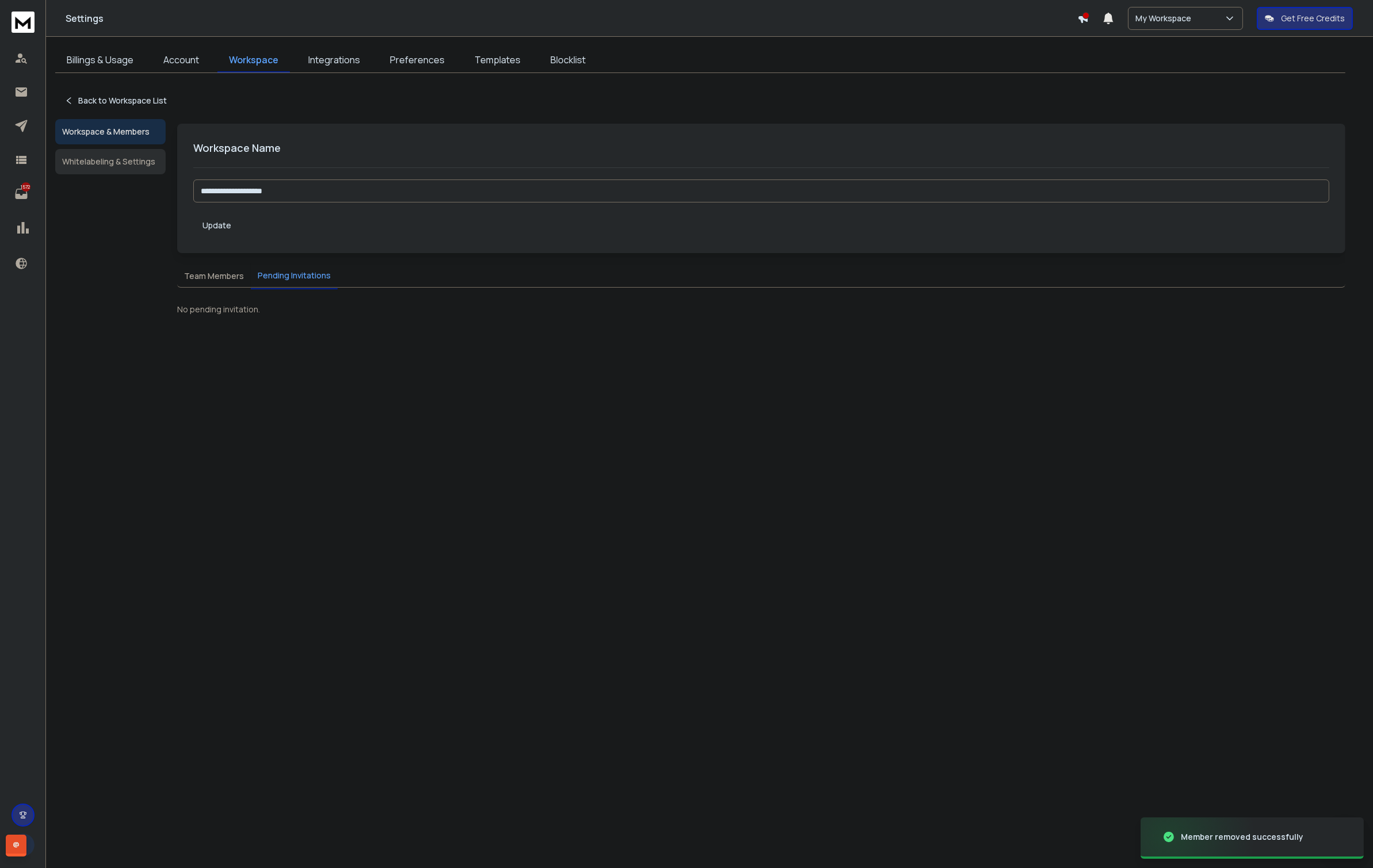
click at [215, 271] on button "Team Members" at bounding box center [214, 275] width 73 height 25
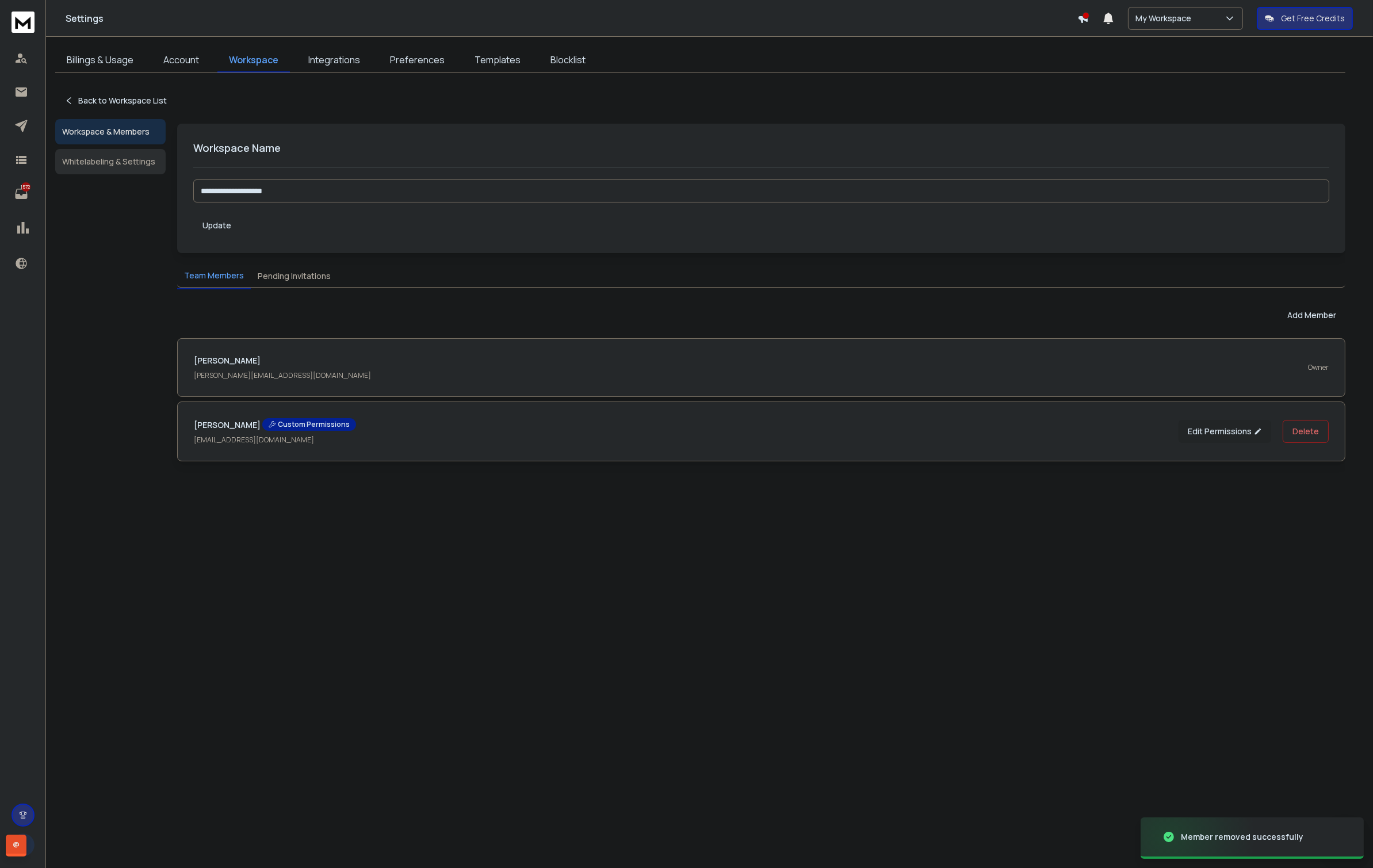
click at [1296, 308] on button "Add Member" at bounding box center [1312, 315] width 68 height 23
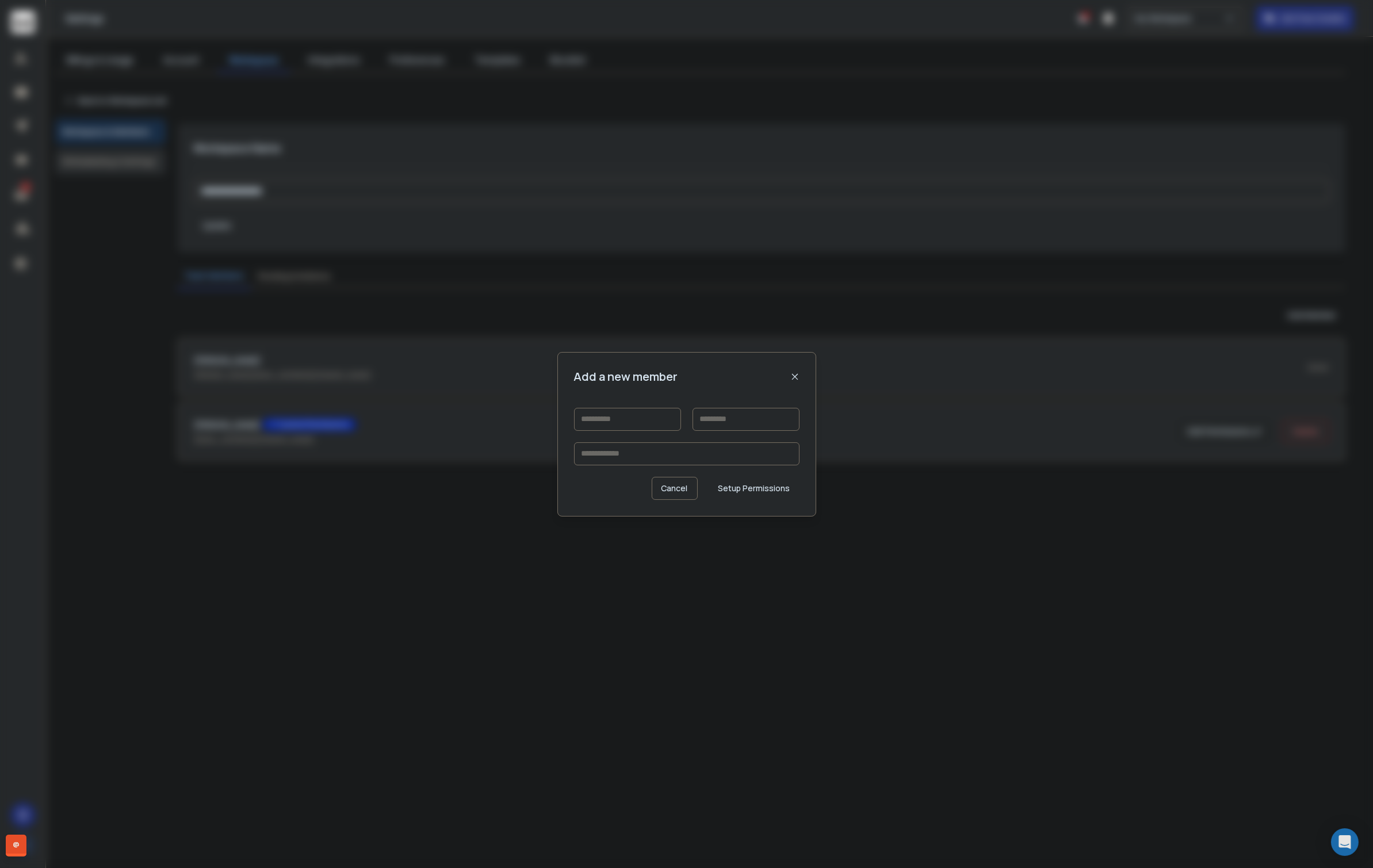
click at [606, 421] on input at bounding box center [627, 419] width 107 height 23
type input "*****"
type input "****"
paste input "**********"
click at [776, 487] on button "Setup Permissions" at bounding box center [754, 488] width 91 height 23
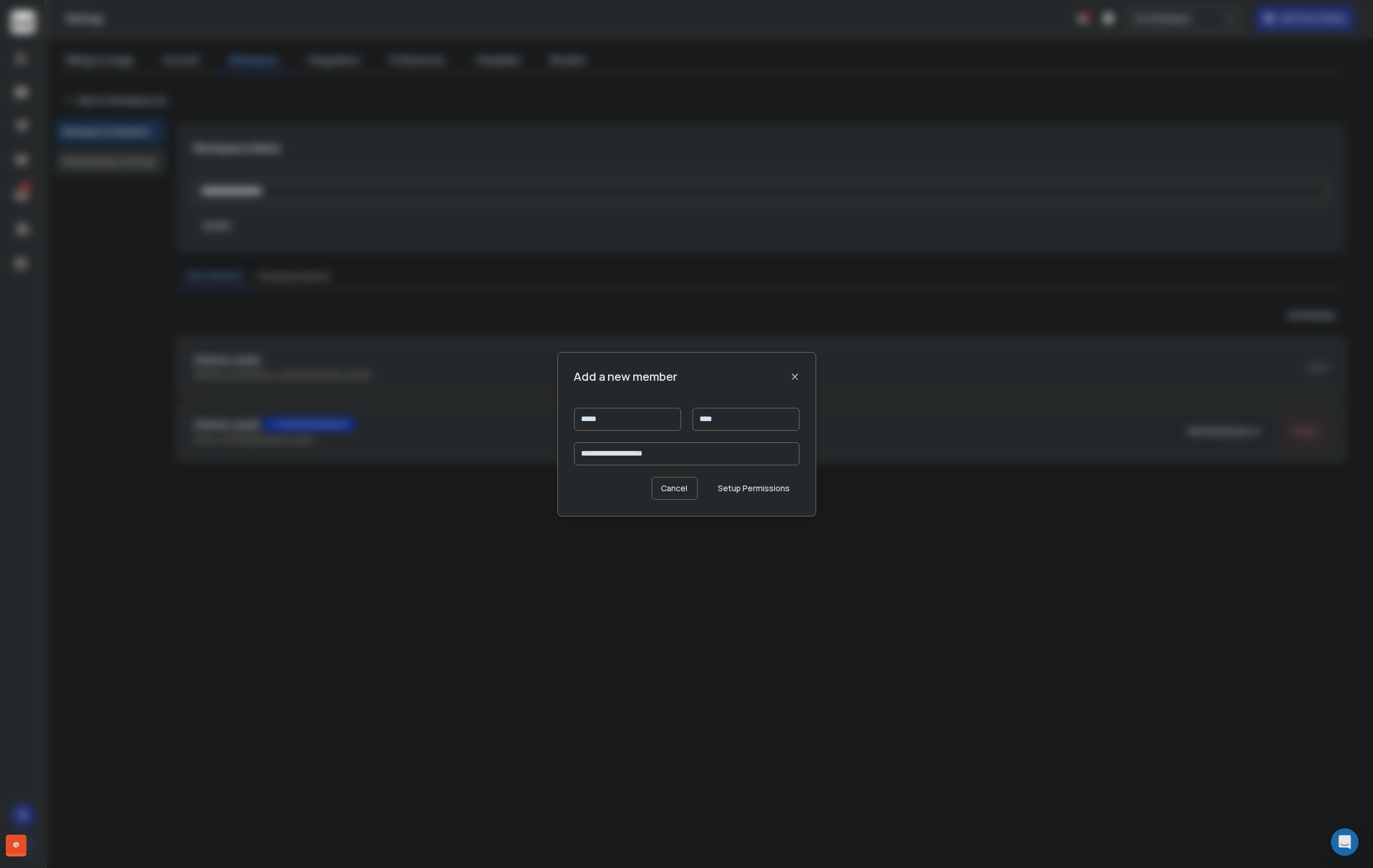
click at [701, 452] on input "**********" at bounding box center [686, 454] width 225 height 23
type input "**********"
click at [682, 385] on div "Add a new member" at bounding box center [686, 388] width 225 height 39
click at [772, 488] on button "Setup Permissions" at bounding box center [754, 488] width 91 height 23
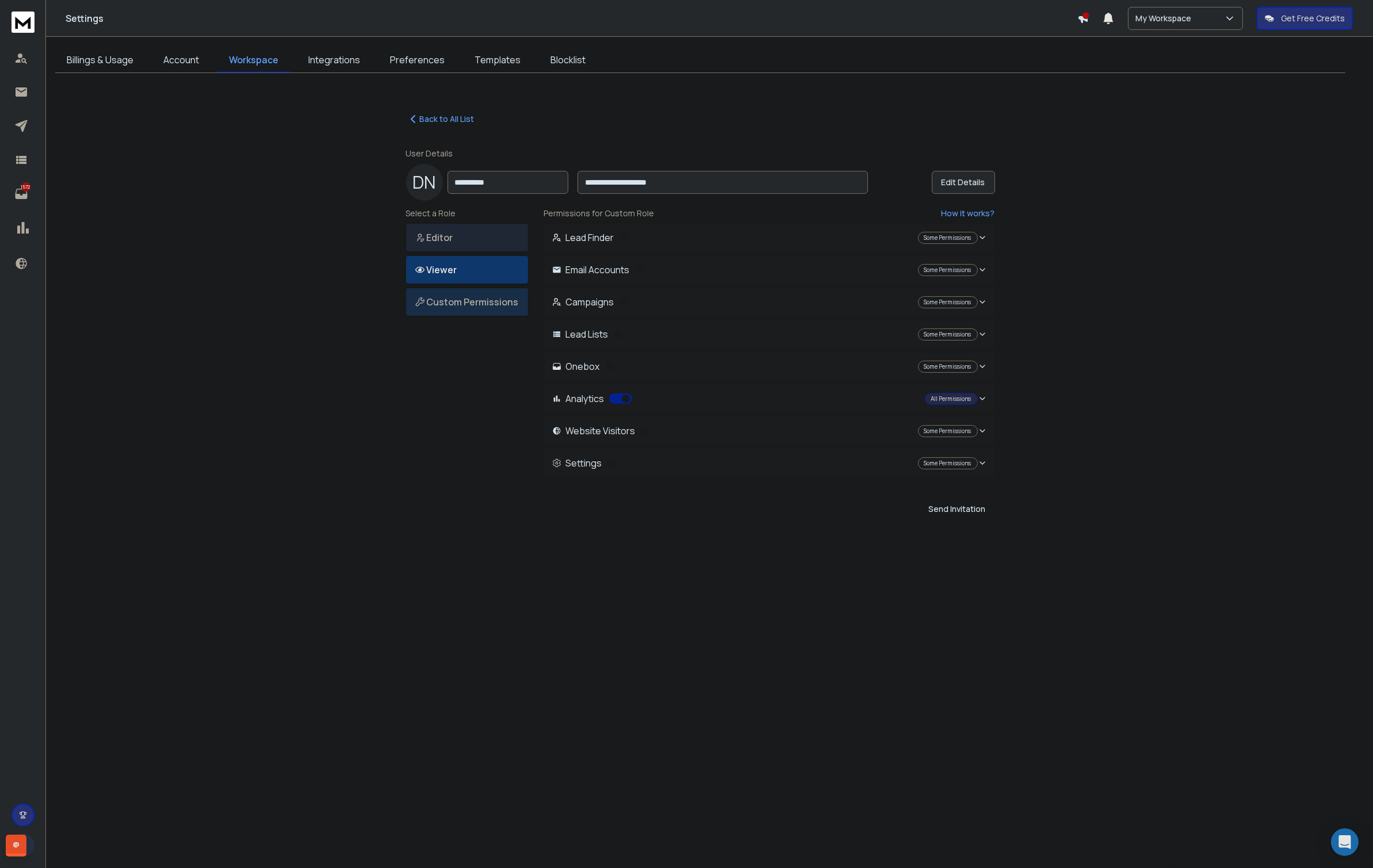
click at [452, 301] on p "Custom Permissions" at bounding box center [467, 301] width 104 height 14
click at [424, 301] on button "Custom Permissions" at bounding box center [419, 302] width 9 height 29
click at [491, 232] on p "Editor" at bounding box center [467, 237] width 104 height 14
click at [424, 232] on button "Editor" at bounding box center [419, 237] width 9 height 29
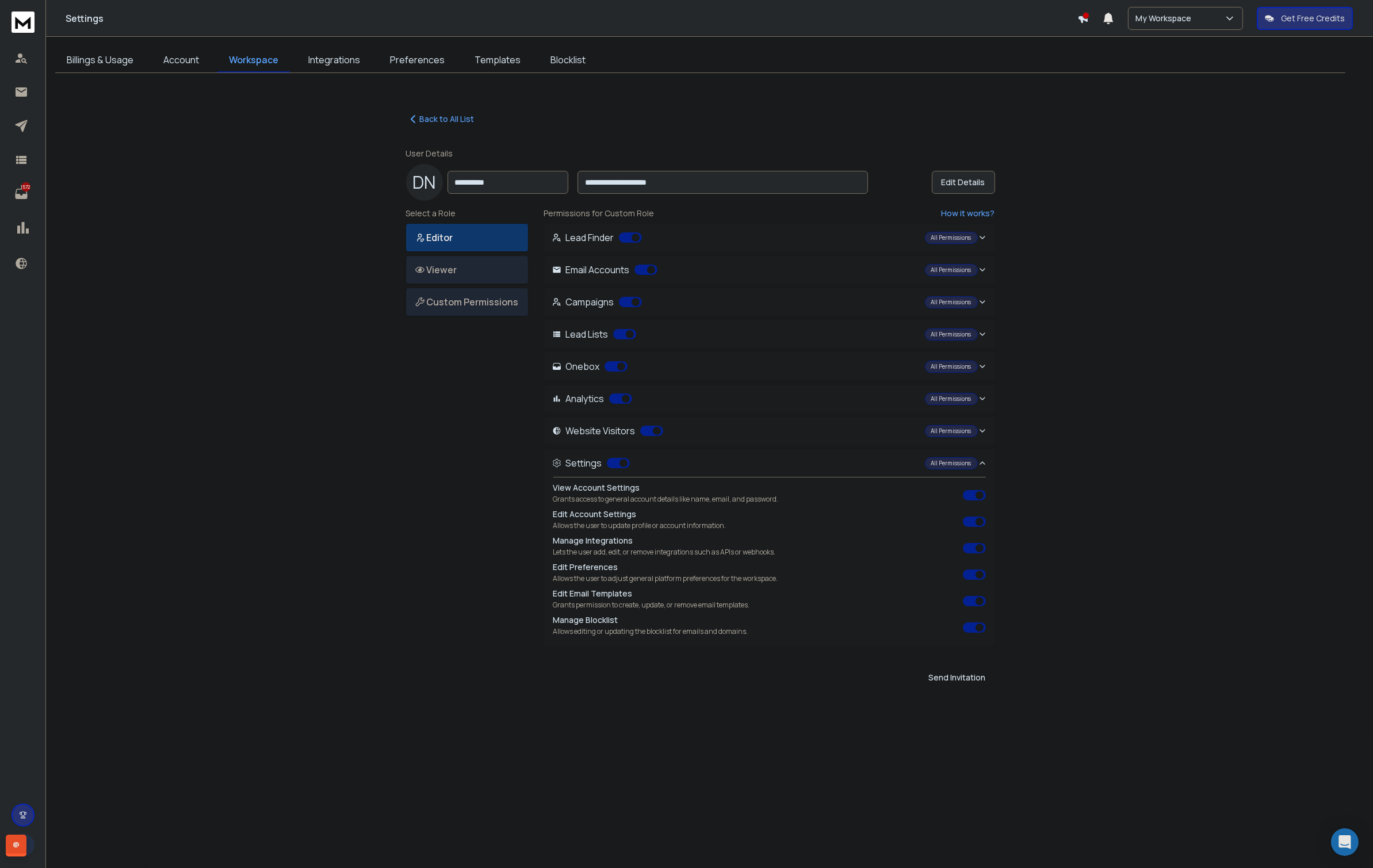
click at [630, 239] on button "button" at bounding box center [630, 237] width 23 height 10
click at [649, 426] on button "button" at bounding box center [652, 431] width 23 height 10
click at [620, 458] on button "button" at bounding box center [619, 463] width 23 height 10
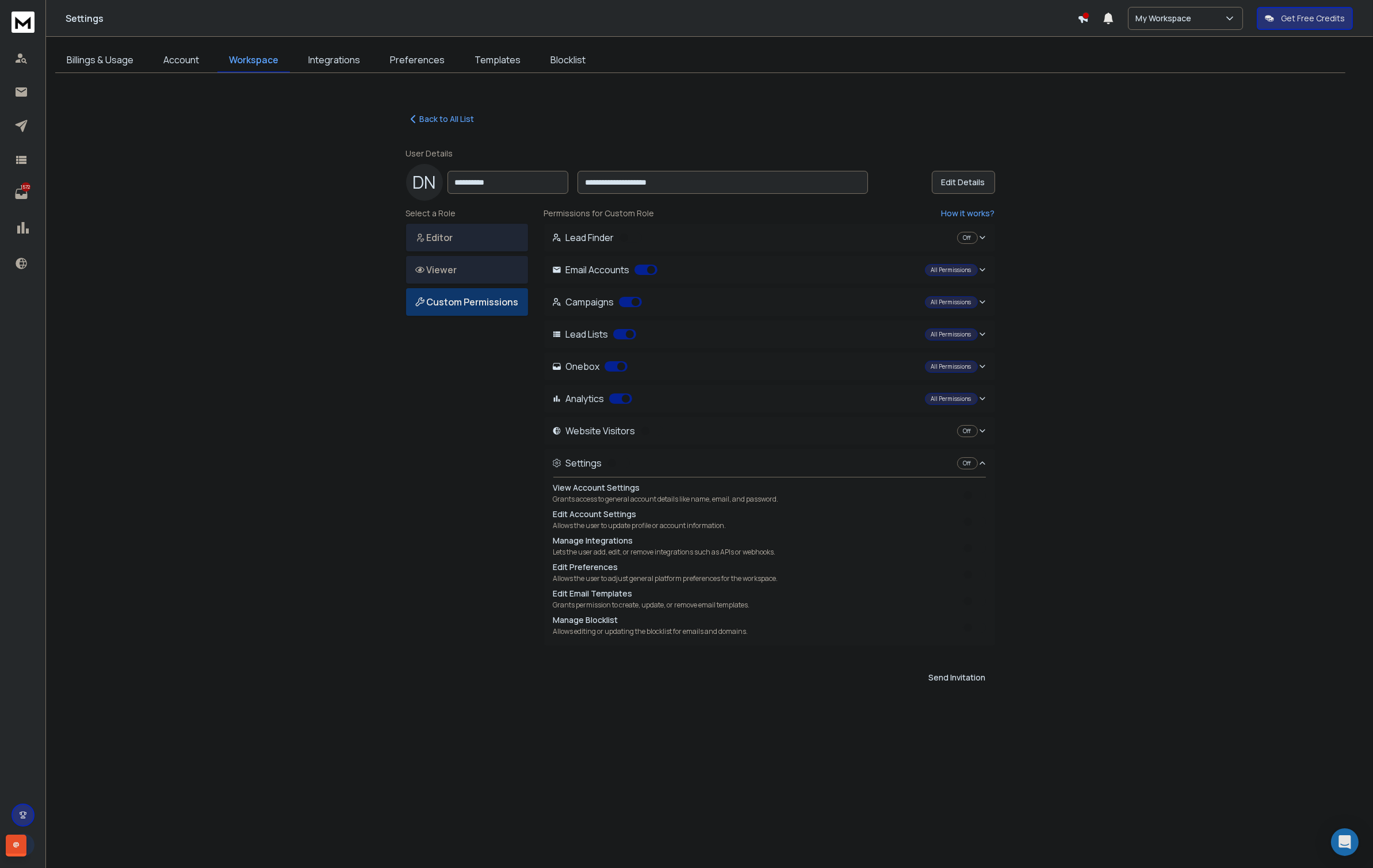
click at [962, 678] on button "Send Invitation" at bounding box center [957, 677] width 76 height 23
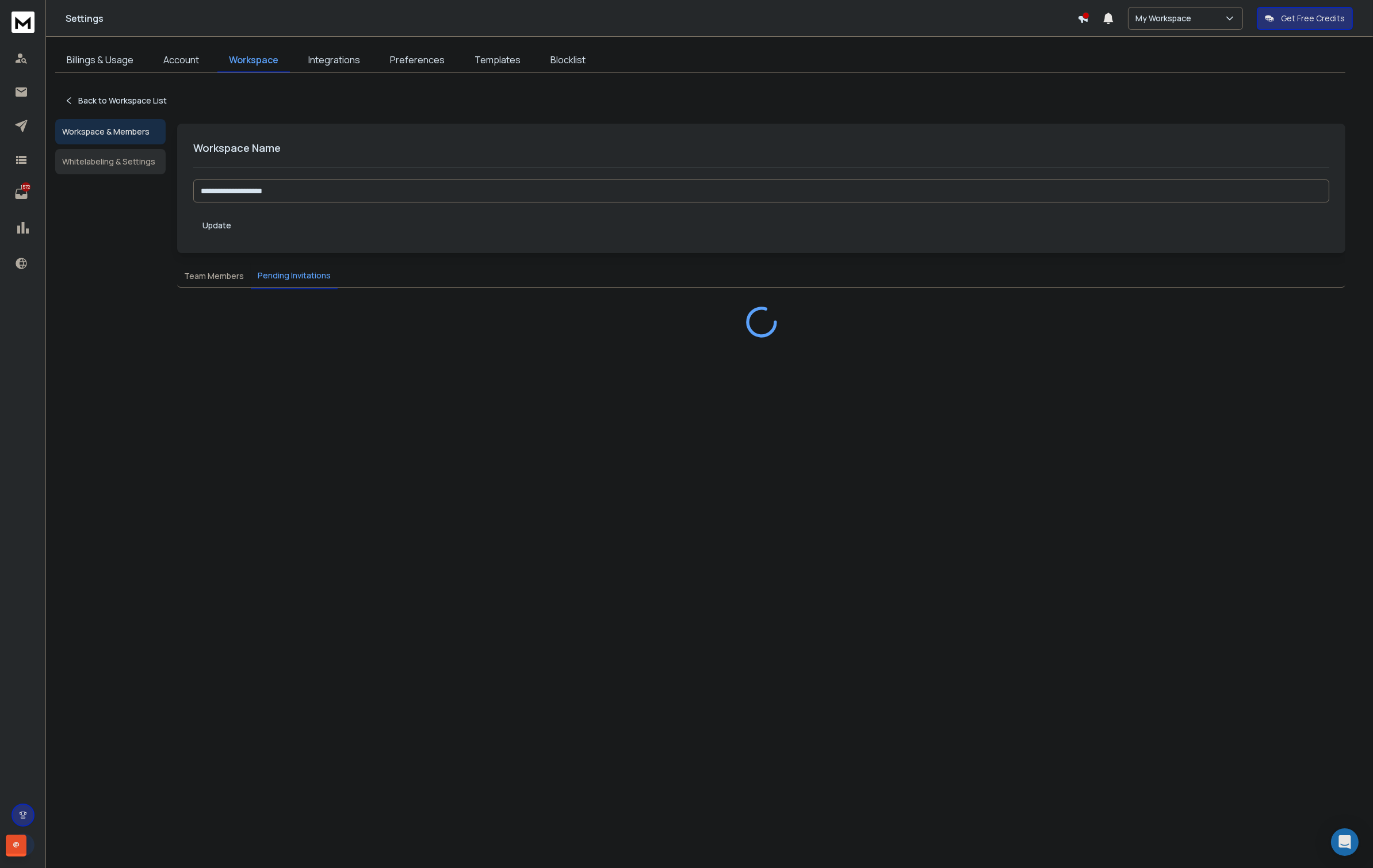
click at [292, 276] on button "Pending Invitations" at bounding box center [294, 275] width 87 height 27
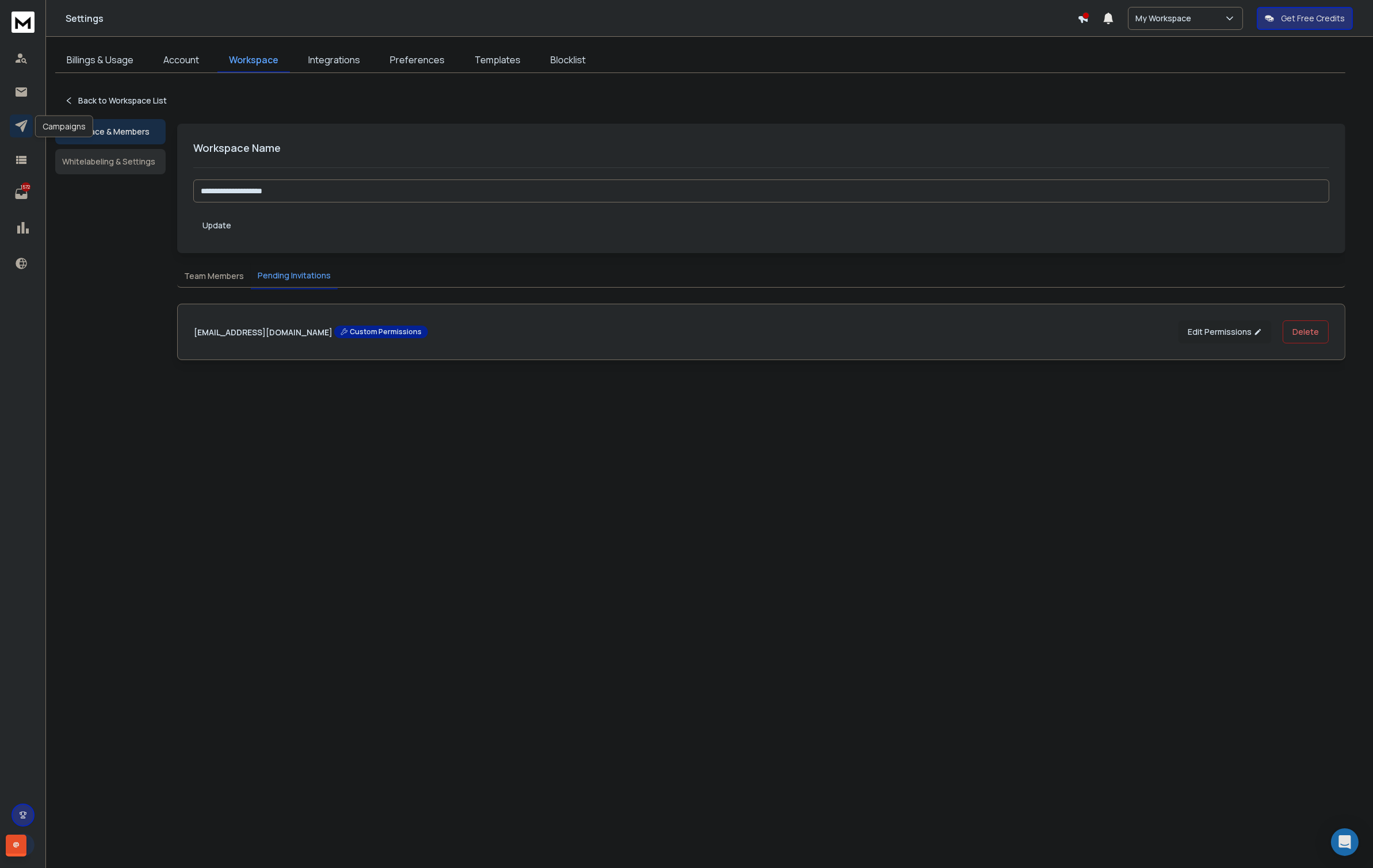
click at [23, 122] on icon at bounding box center [21, 125] width 12 height 12
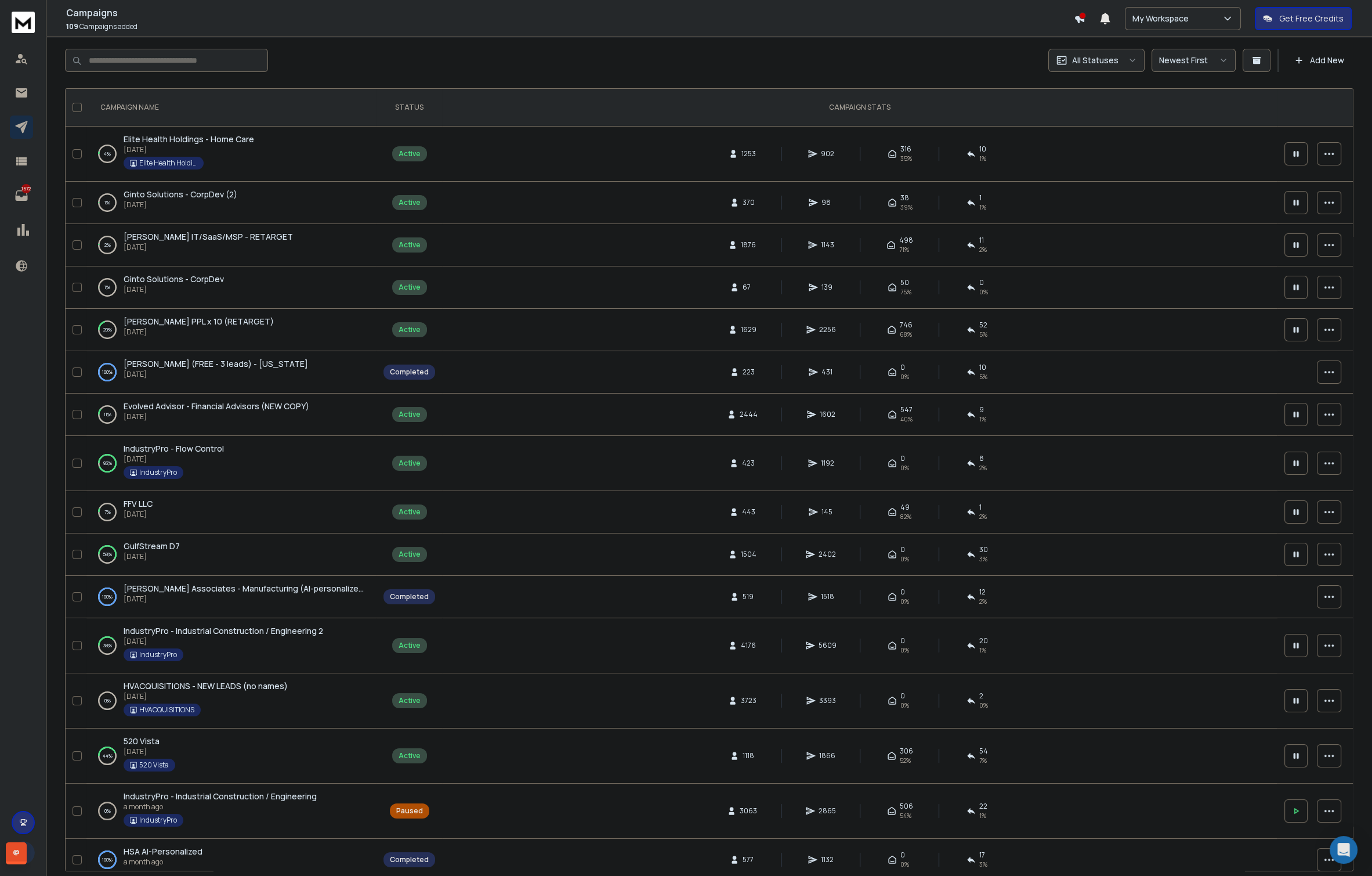
click at [203, 372] on p "[DATE]" at bounding box center [215, 374] width 184 height 9
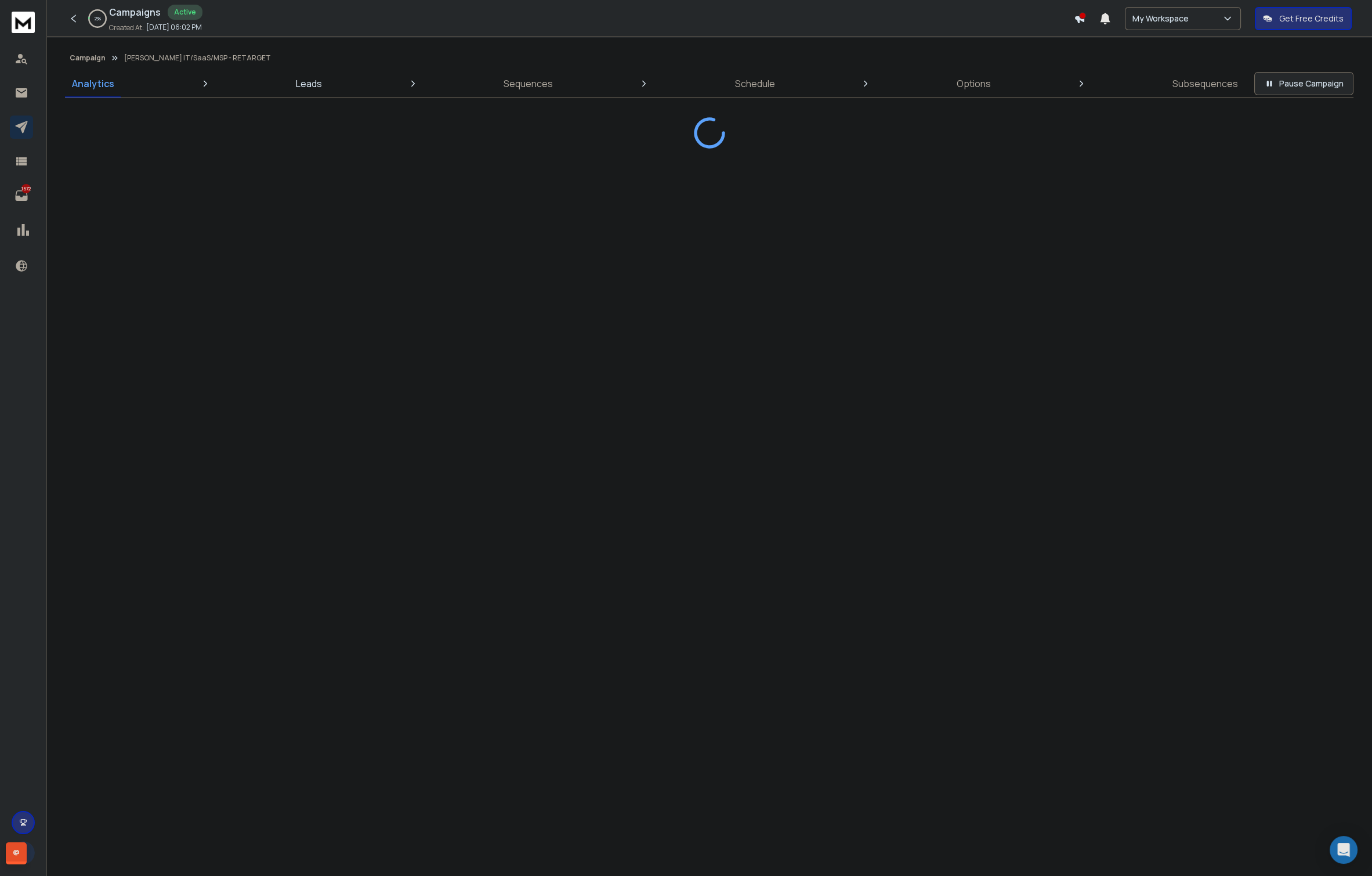
click at [296, 85] on p "Leads" at bounding box center [309, 83] width 26 height 14
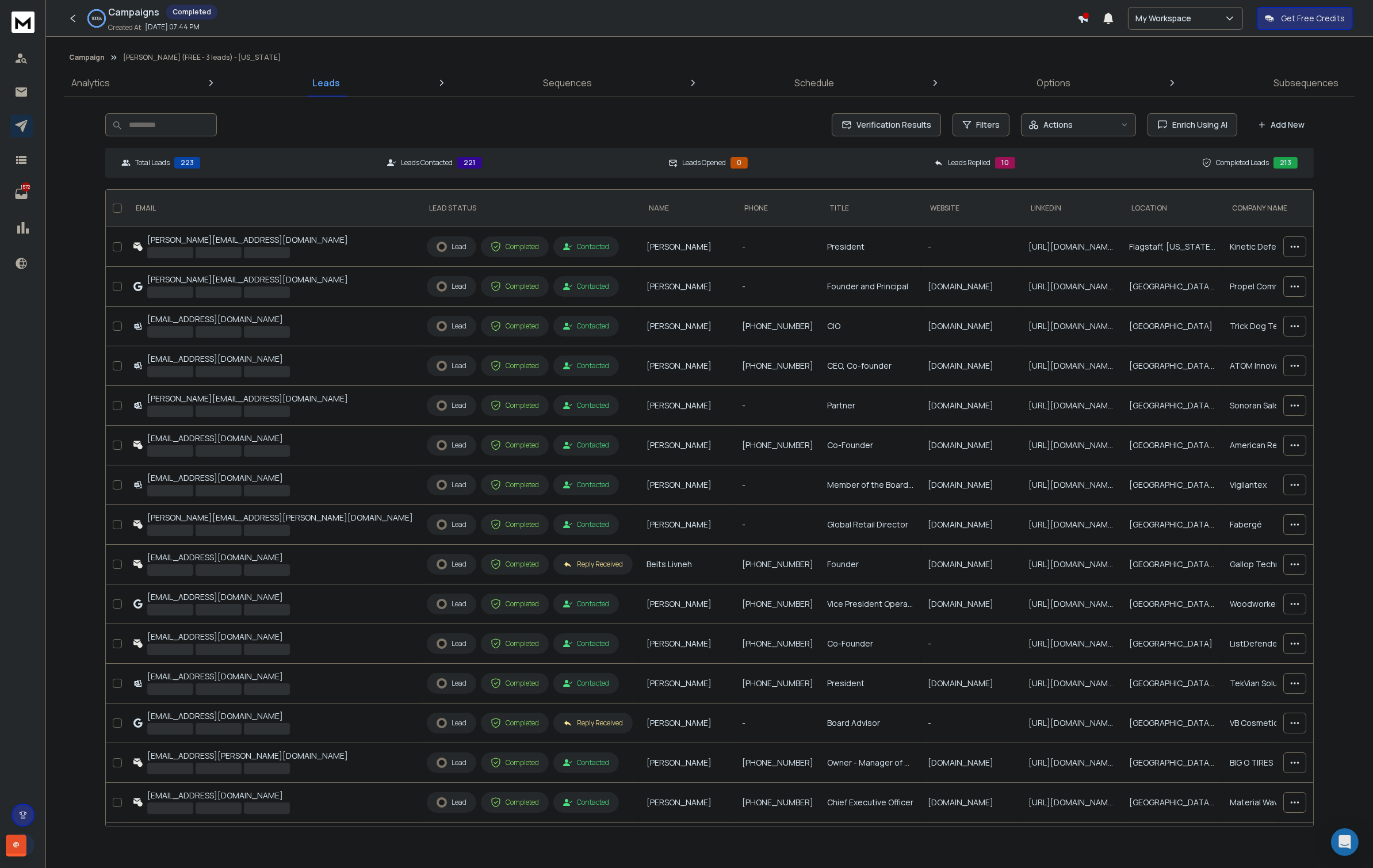
click at [335, 89] on link "Leads" at bounding box center [327, 83] width 42 height 27
click at [1290, 126] on button "Add New" at bounding box center [1281, 125] width 65 height 23
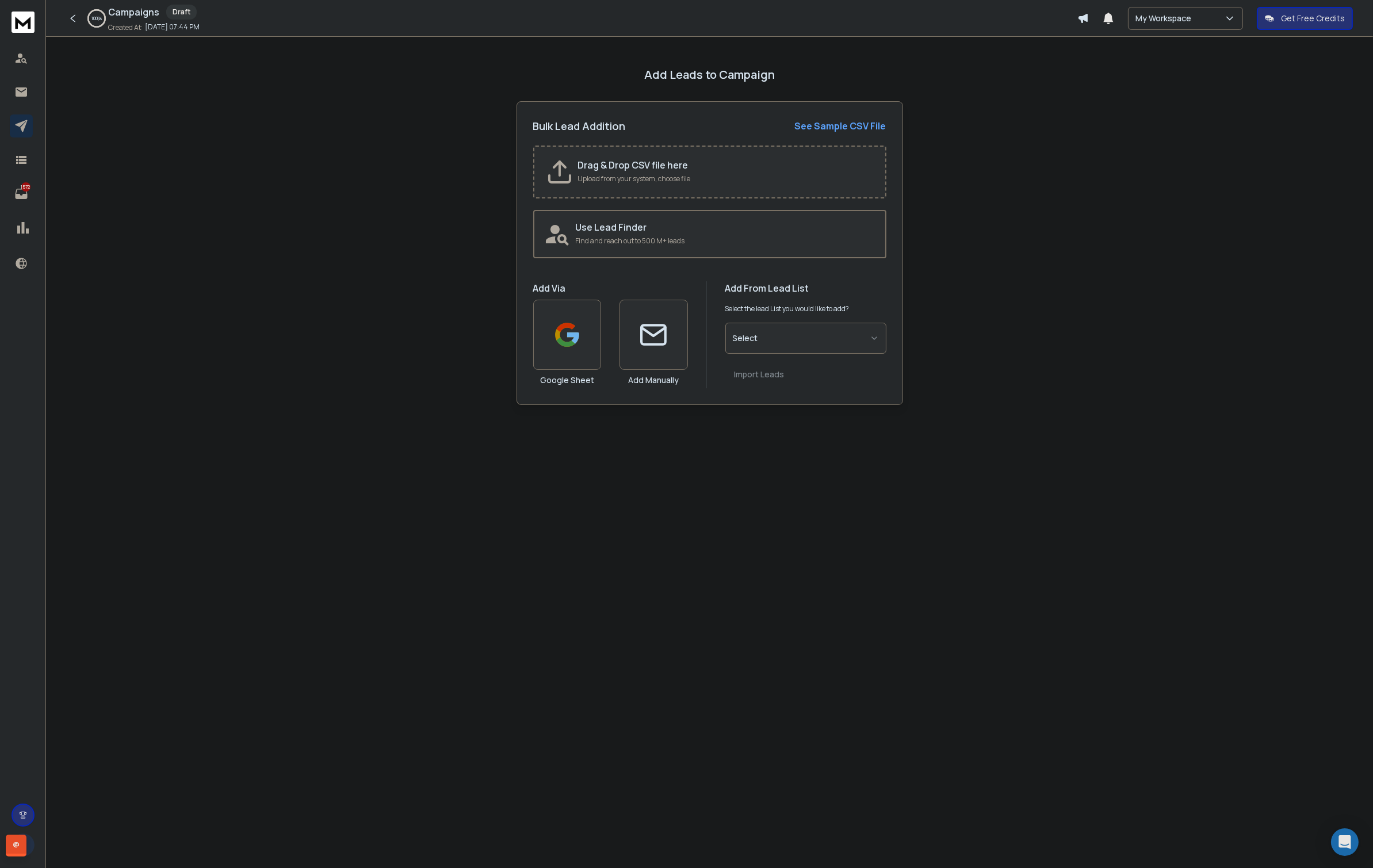
click at [719, 183] on p "Upload from your system, choose file" at bounding box center [726, 178] width 296 height 9
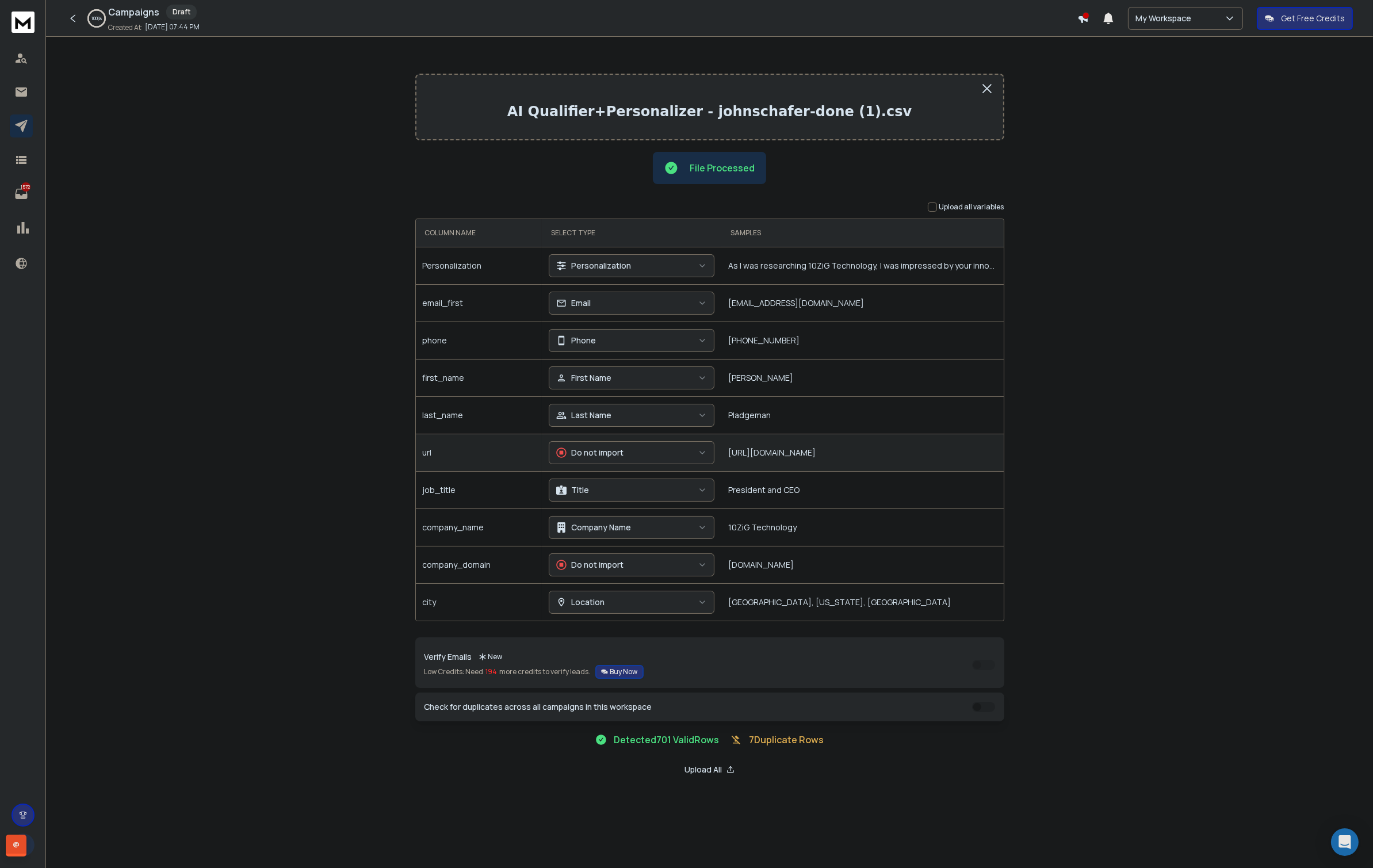
click at [616, 442] on button "Do not import" at bounding box center [631, 452] width 166 height 23
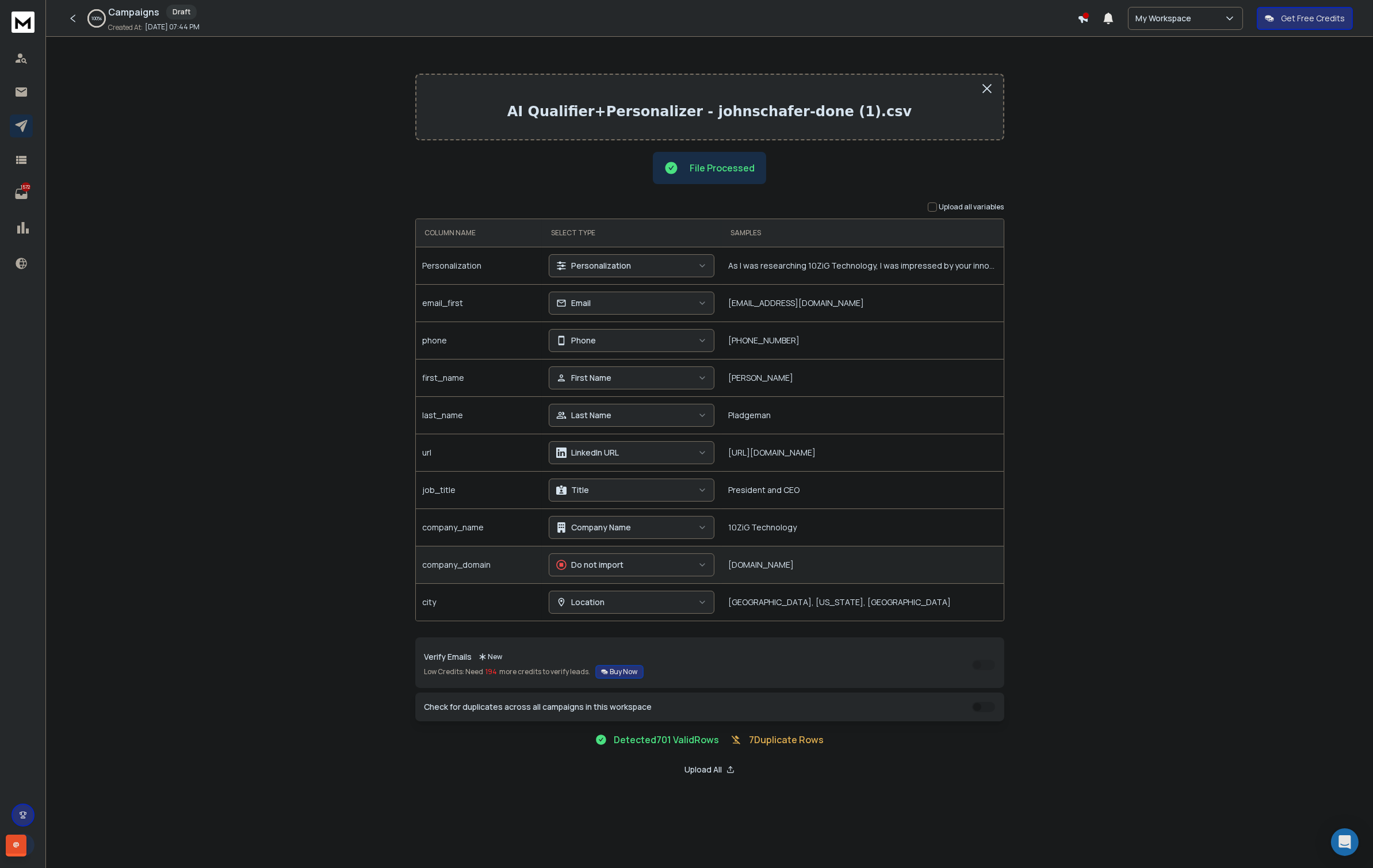
click at [614, 566] on div "Do not import" at bounding box center [590, 565] width 68 height 12
click at [689, 762] on button "Upload All" at bounding box center [709, 769] width 68 height 23
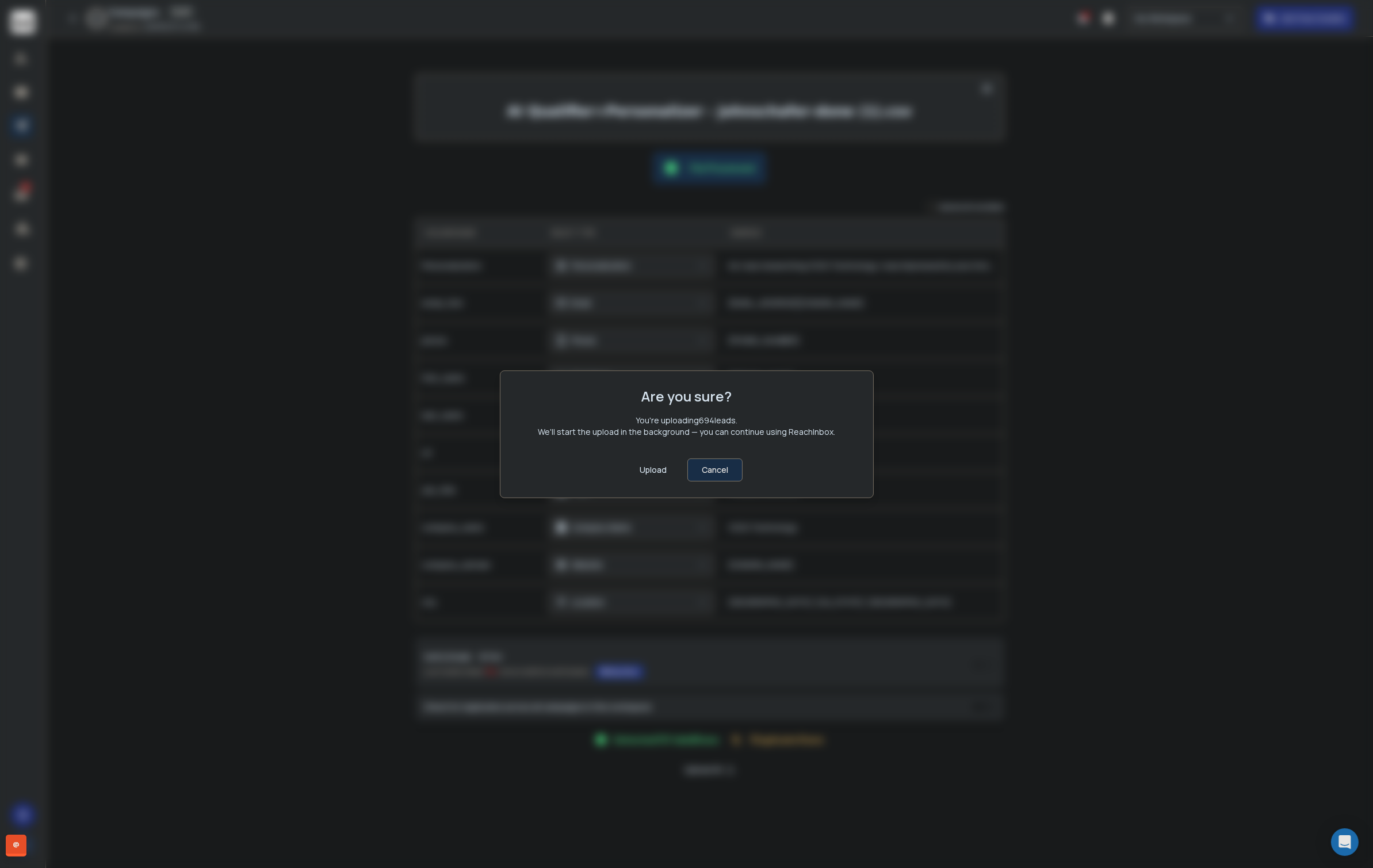
click at [654, 469] on button "Upload" at bounding box center [652, 470] width 45 height 23
